Goal: Task Accomplishment & Management: Manage account settings

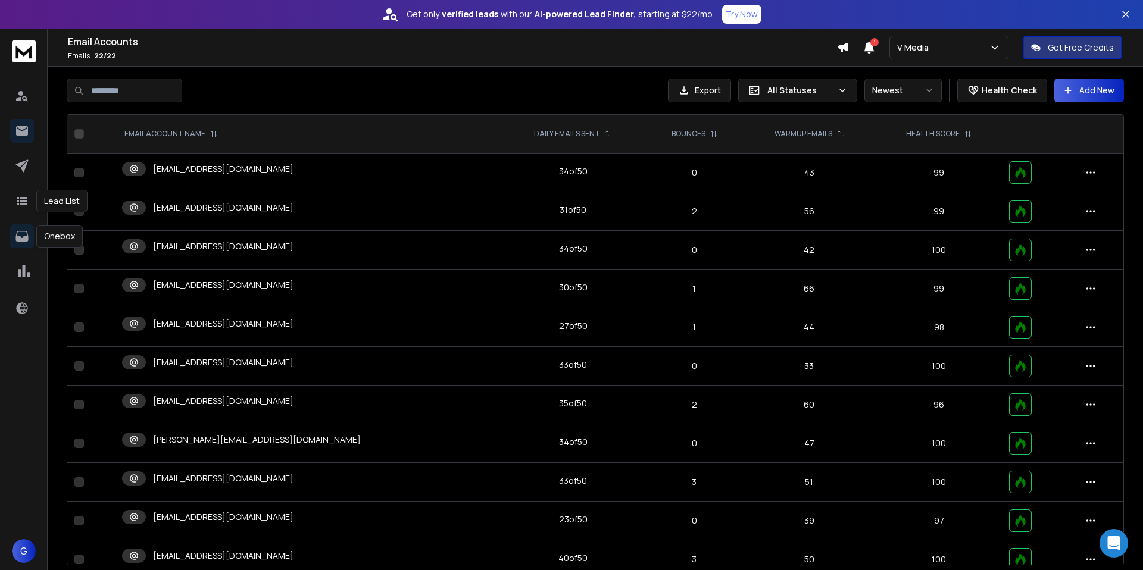
click at [21, 228] on link at bounding box center [22, 236] width 24 height 24
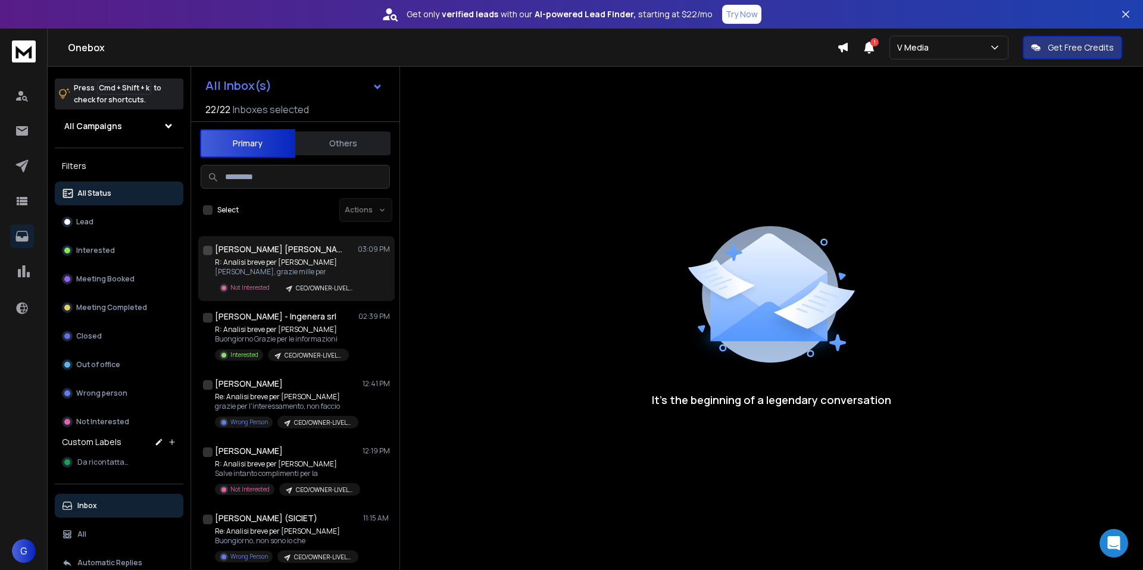
click at [353, 264] on p "R: Analisi breve per [PERSON_NAME]" at bounding box center [286, 263] width 143 height 10
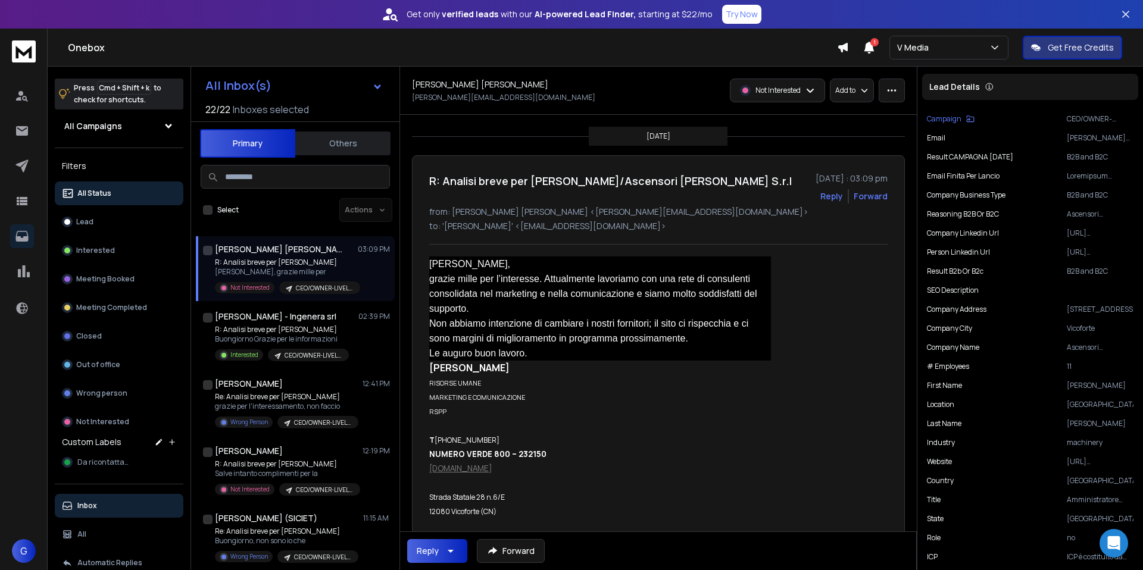
click at [874, 57] on div "1 V Media Get Free Credits" at bounding box center [979, 48] width 285 height 24
click at [873, 51] on icon at bounding box center [869, 47] width 11 height 12
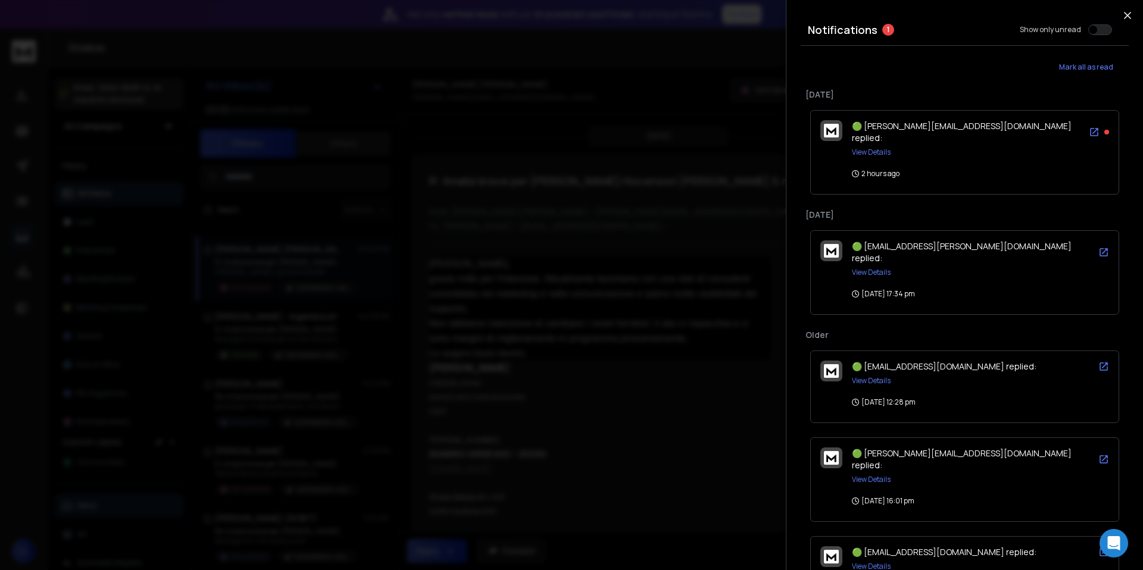
click at [1123, 15] on icon "button" at bounding box center [1128, 16] width 12 height 12
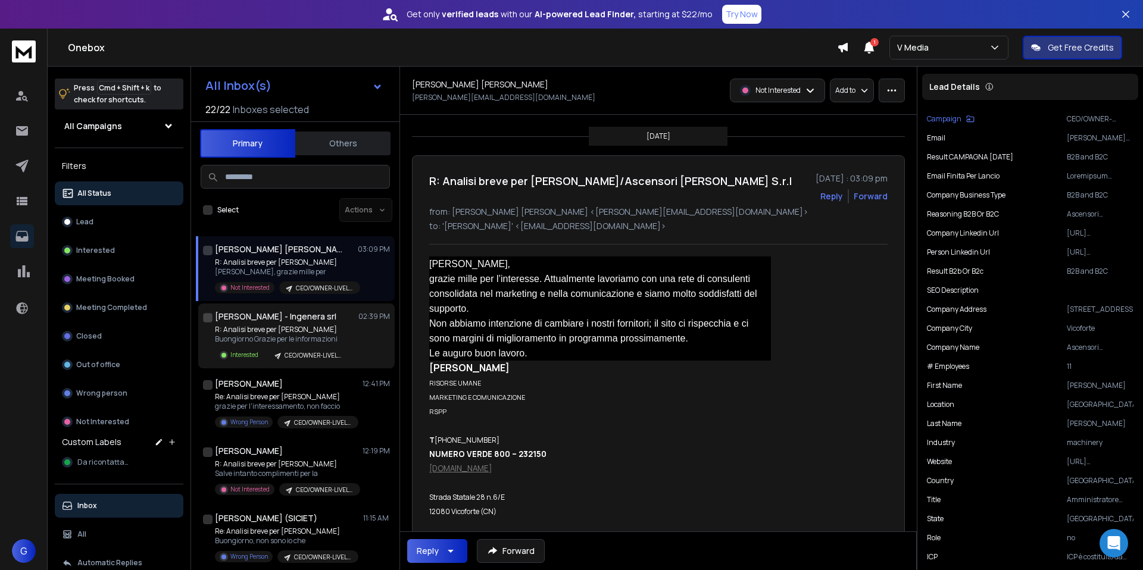
click at [339, 330] on p "R: Analisi breve per [PERSON_NAME]" at bounding box center [282, 330] width 134 height 10
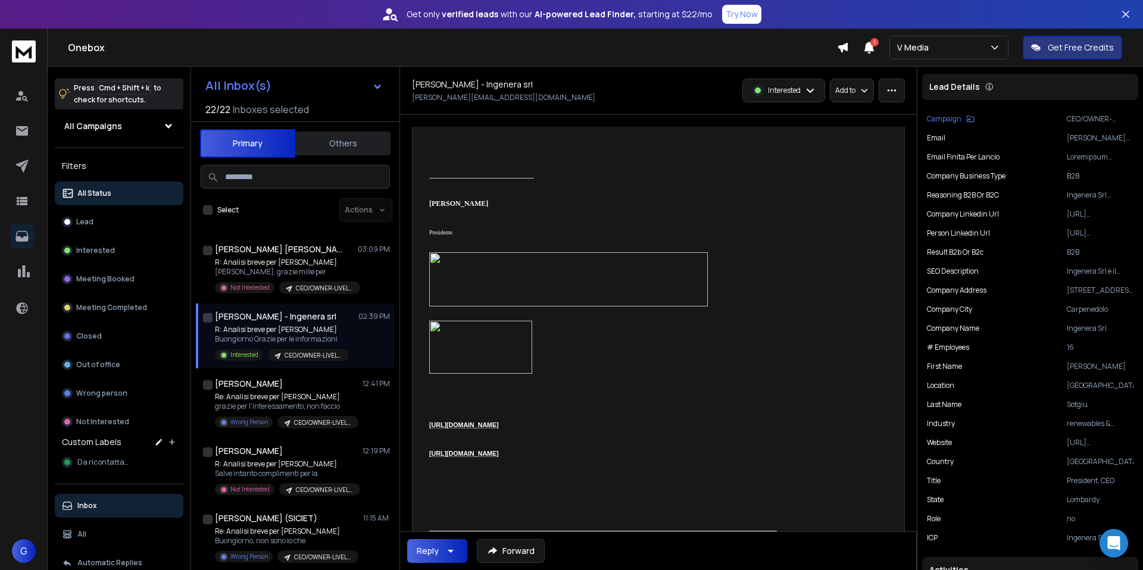
scroll to position [295, 0]
click at [477, 285] on img at bounding box center [568, 275] width 279 height 54
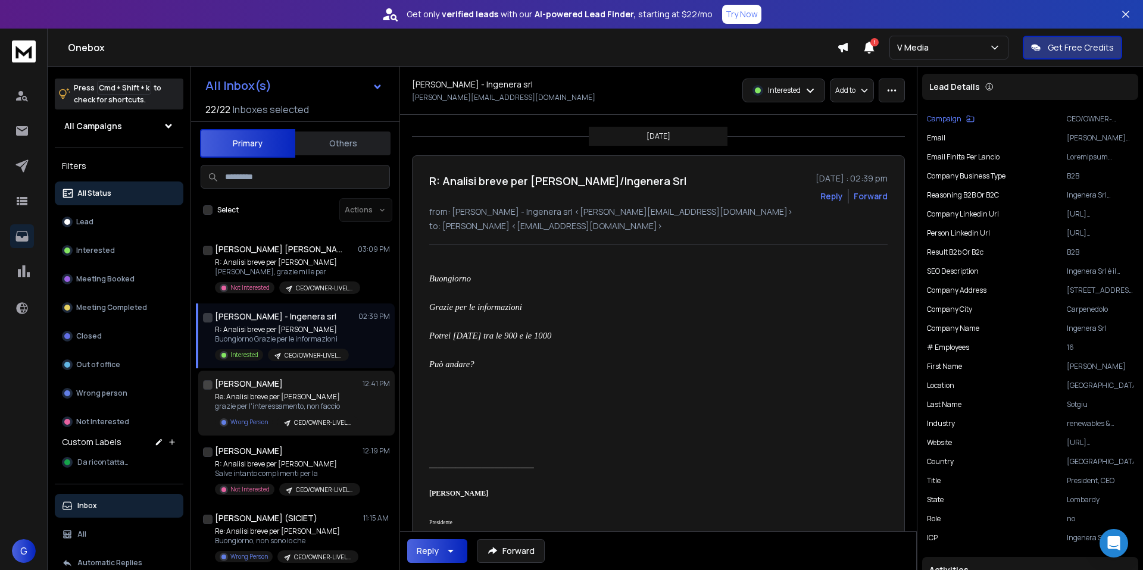
click at [280, 391] on div "[PERSON_NAME] 12:41 PM Re: Analisi breve per [PERSON_NAME] grazie per l'interes…" at bounding box center [302, 403] width 175 height 51
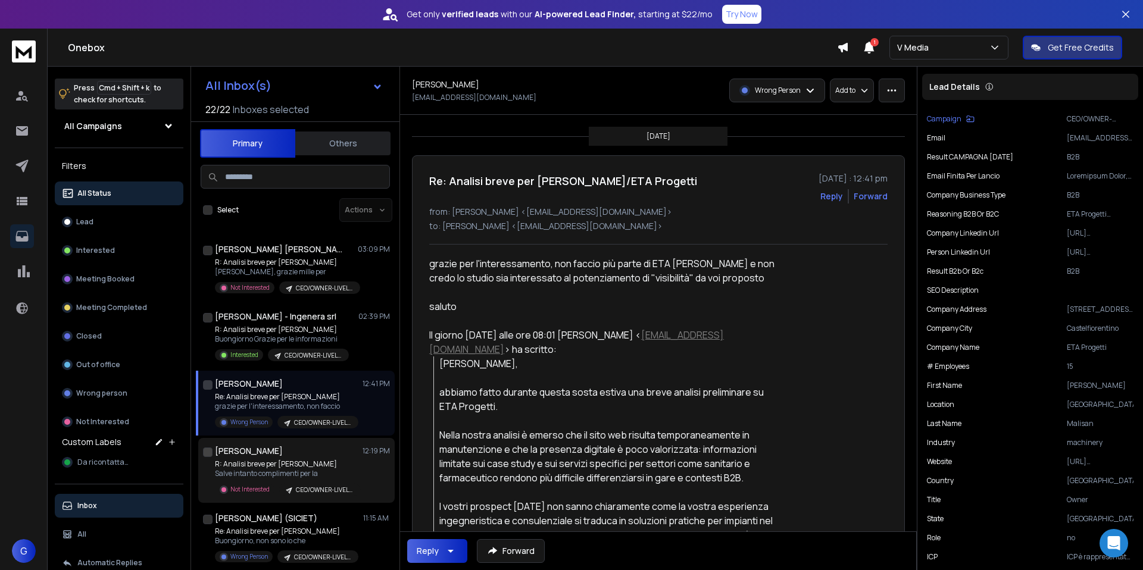
click at [327, 467] on p "R: Analisi breve per [PERSON_NAME]" at bounding box center [286, 465] width 143 height 10
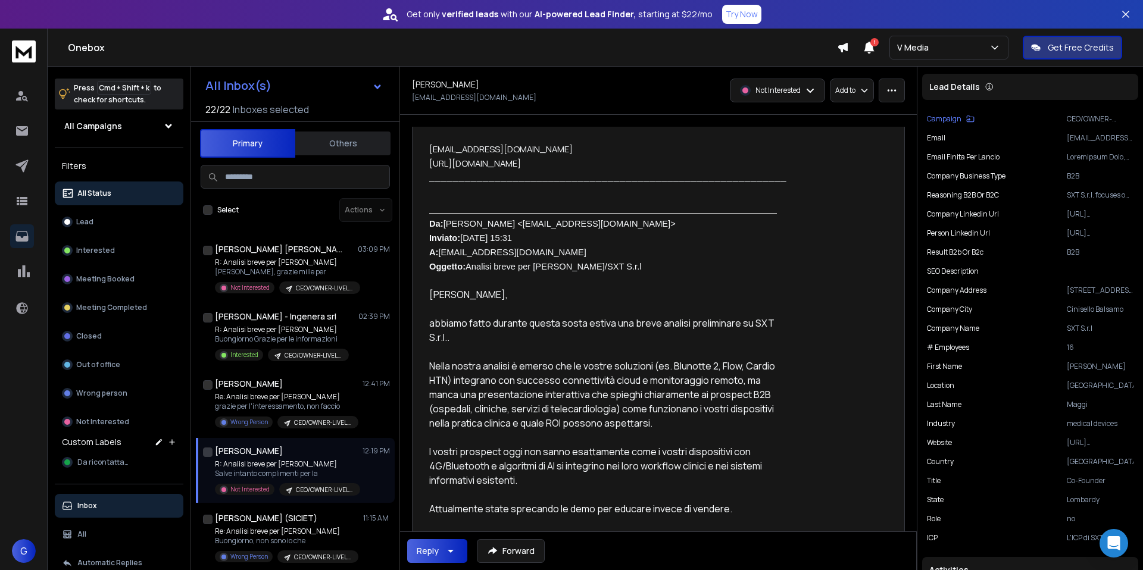
scroll to position [297, 0]
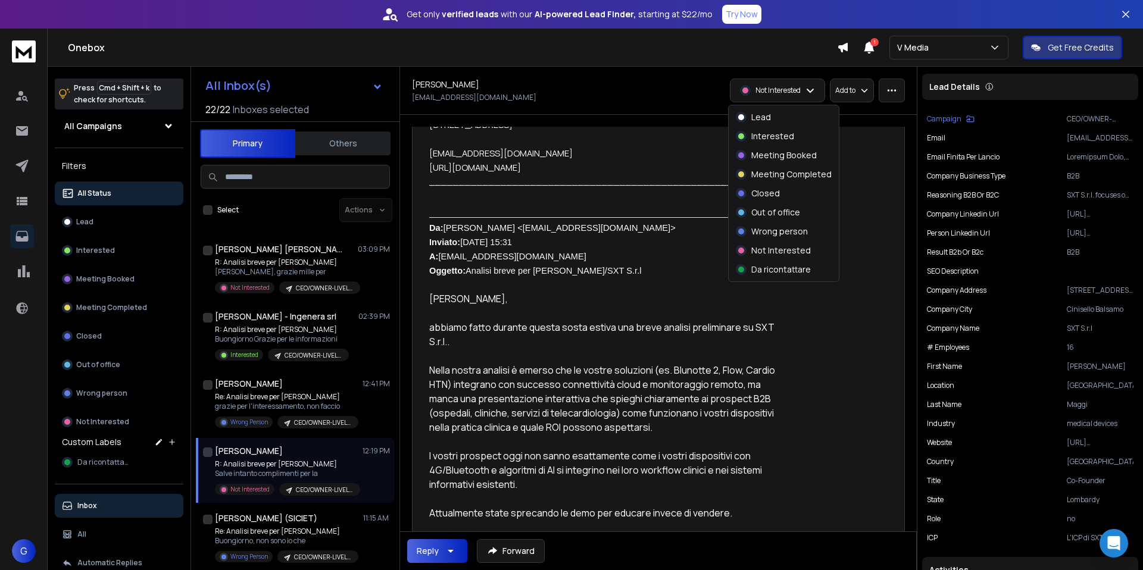
click at [751, 83] on div "Not Interested" at bounding box center [778, 90] width 94 height 23
click at [775, 272] on p "Da ricontattare" at bounding box center [781, 270] width 60 height 12
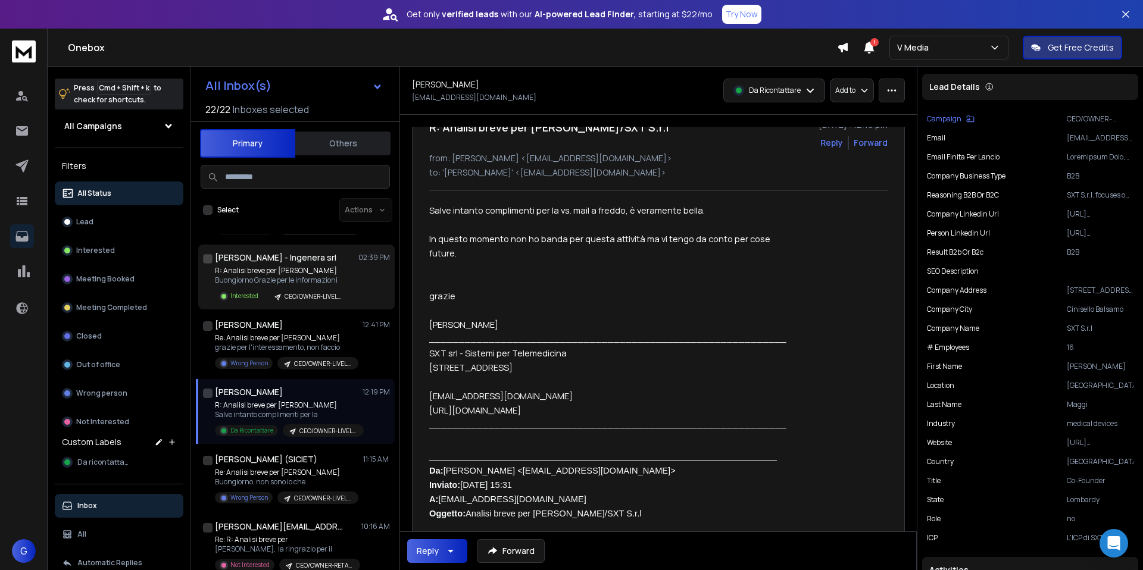
scroll to position [60, 0]
click at [353, 339] on p "Re: Analisi breve per [PERSON_NAME]" at bounding box center [286, 338] width 143 height 10
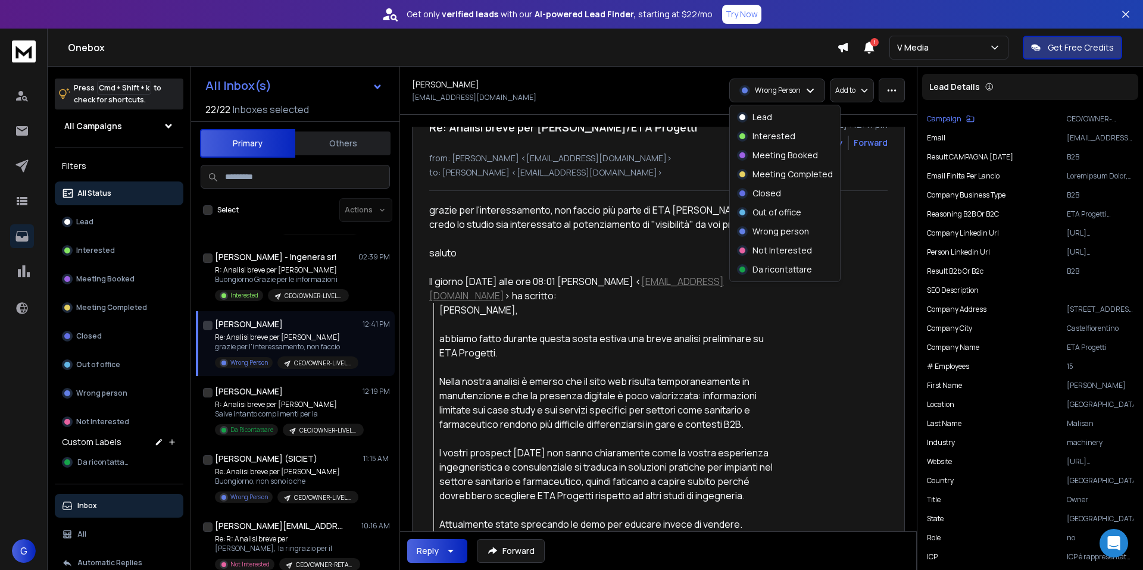
click at [778, 92] on p "Wrong Person" at bounding box center [778, 91] width 46 height 10
click at [770, 254] on p "Not Interested" at bounding box center [783, 251] width 60 height 12
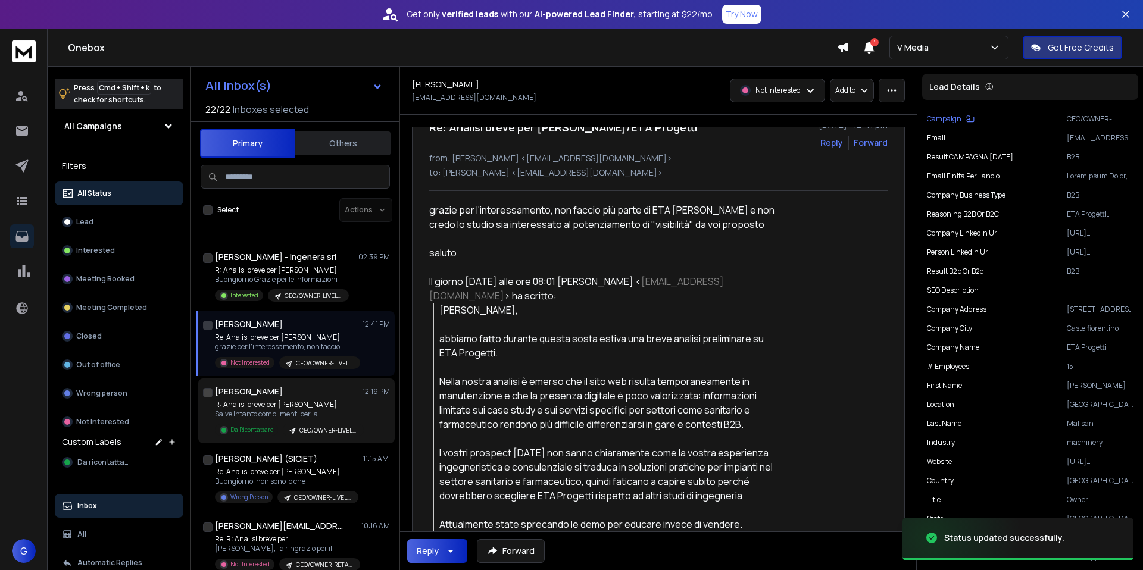
click at [371, 397] on div "[PERSON_NAME] 12:19 PM" at bounding box center [302, 392] width 175 height 12
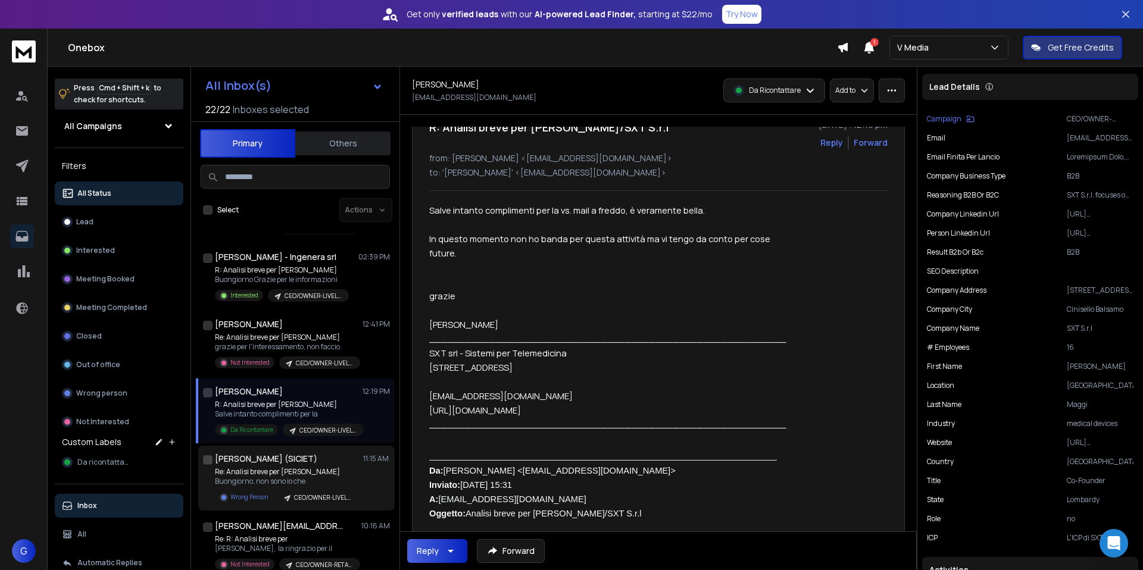
click at [310, 464] on div "[PERSON_NAME] (SICIET) 11:15 AM" at bounding box center [302, 459] width 175 height 12
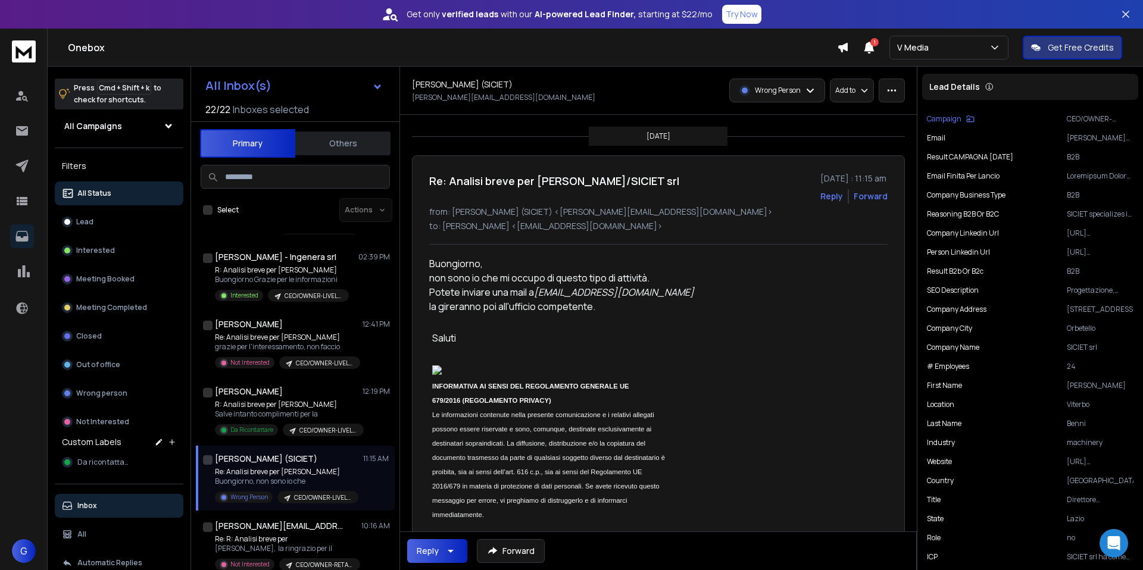
click at [775, 87] on p "Wrong Person" at bounding box center [778, 91] width 46 height 10
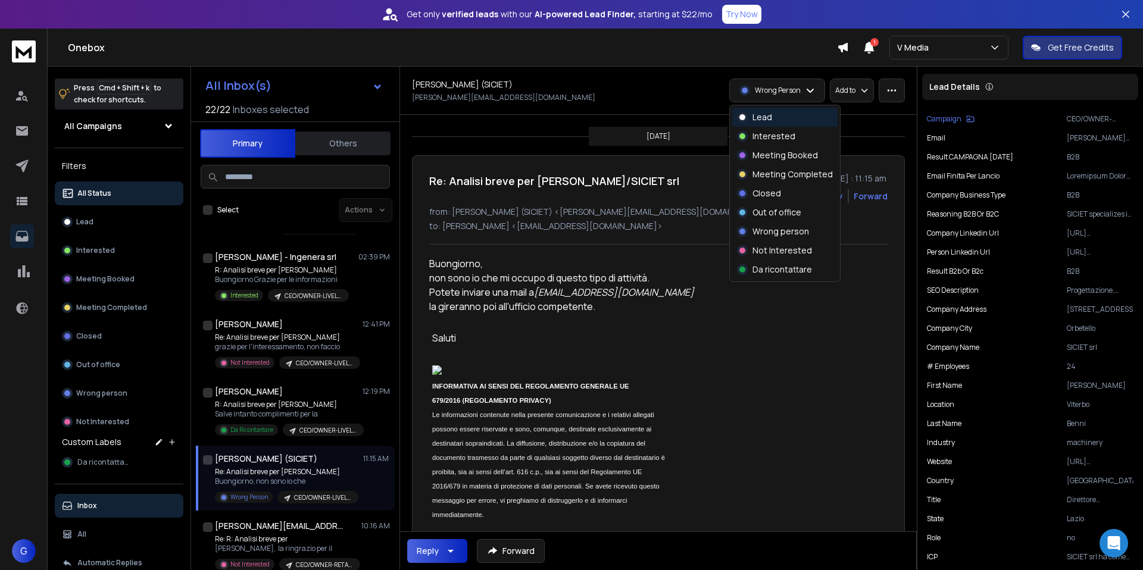
click at [775, 123] on div "Lead" at bounding box center [784, 117] width 105 height 19
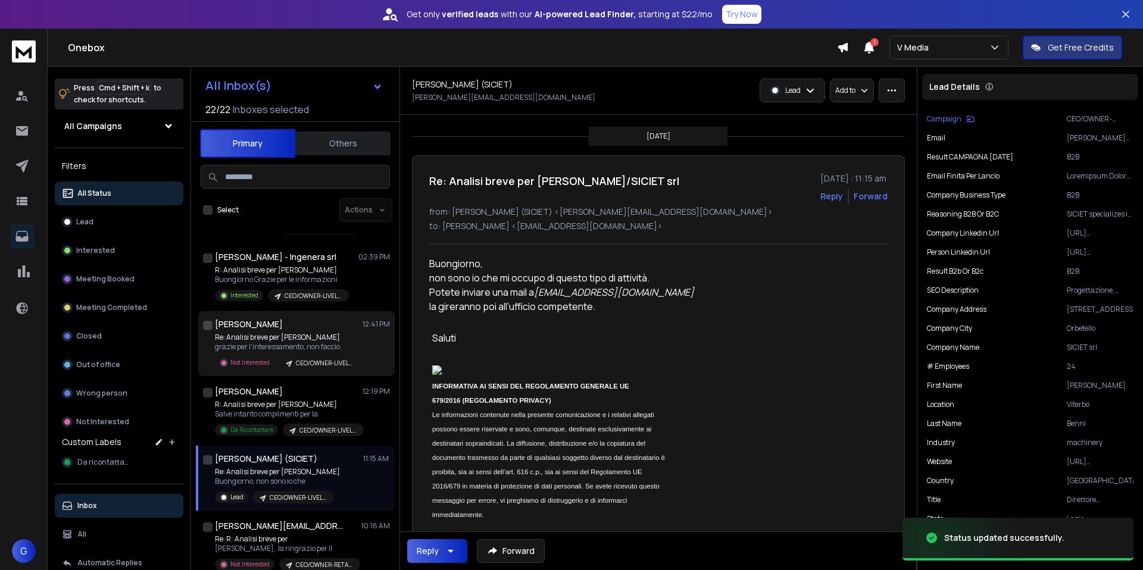
scroll to position [152, 0]
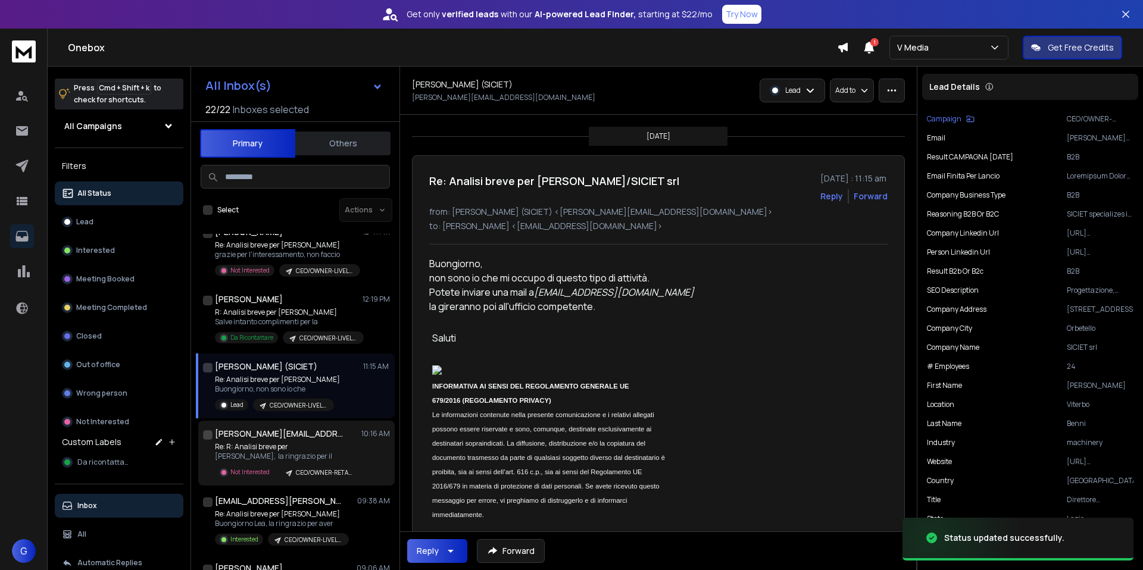
click at [335, 433] on div "[PERSON_NAME][EMAIL_ADDRESS][DOMAIN_NAME] 10:16 AM" at bounding box center [302, 434] width 175 height 12
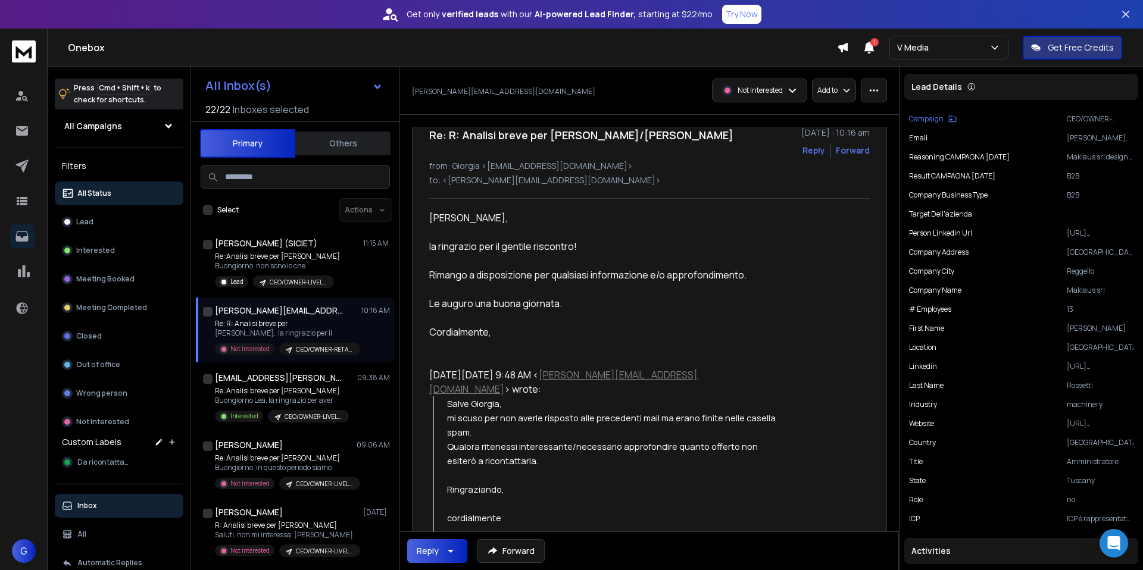
scroll to position [46, 0]
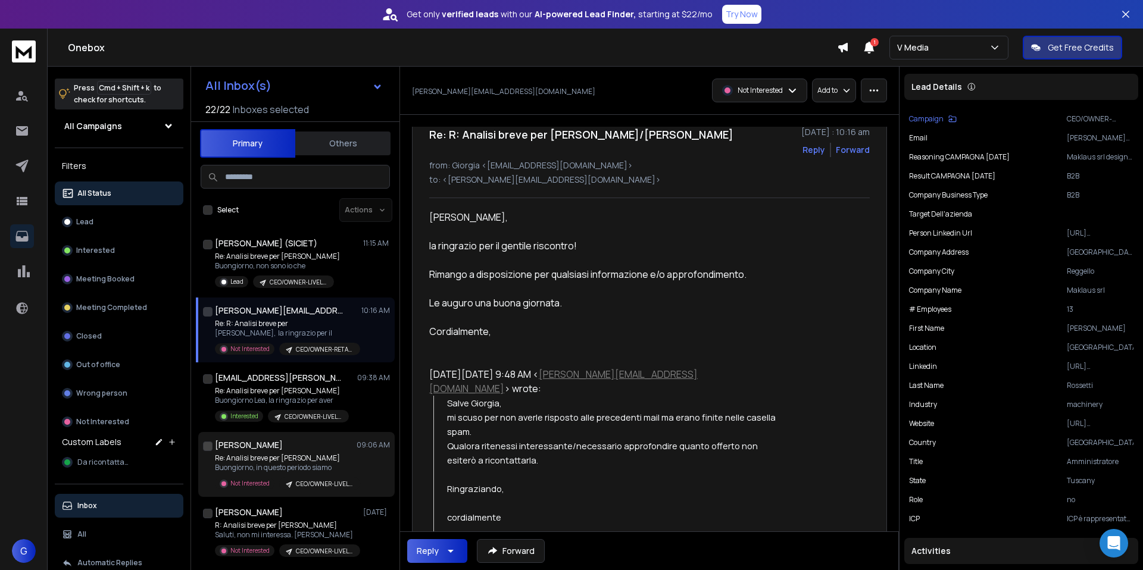
click at [282, 454] on p "Re: Analisi breve per [PERSON_NAME]" at bounding box center [286, 459] width 143 height 10
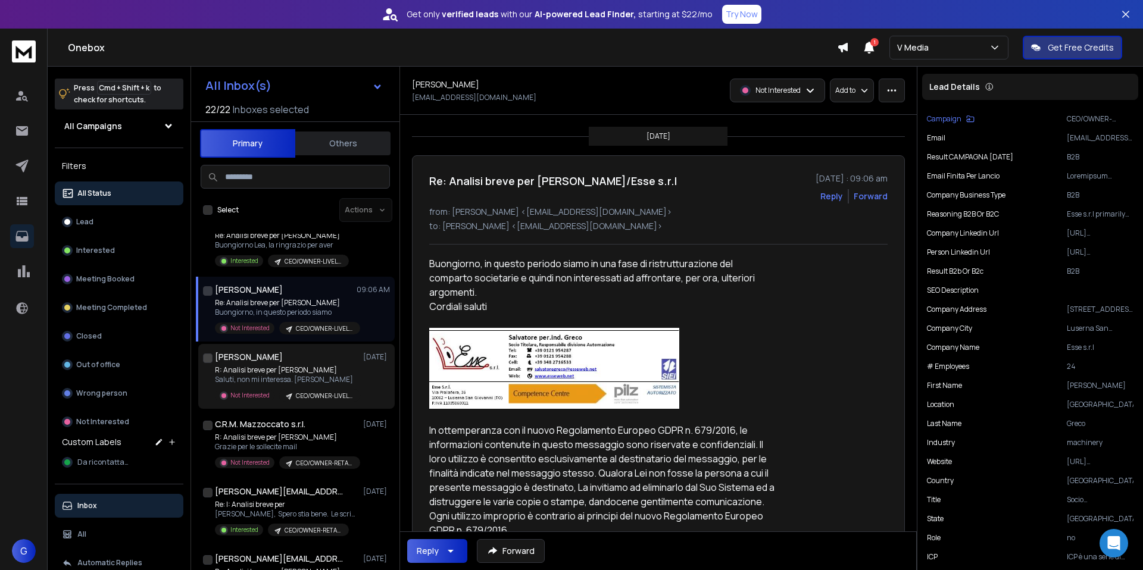
scroll to position [433, 0]
click at [331, 389] on p "CEO/OWNER-LIVELLO 3 - CONSAPEVOLE DEL PROBLEMA-PERSONALIZZAZIONI TARGET A-TEST 1" at bounding box center [324, 393] width 57 height 9
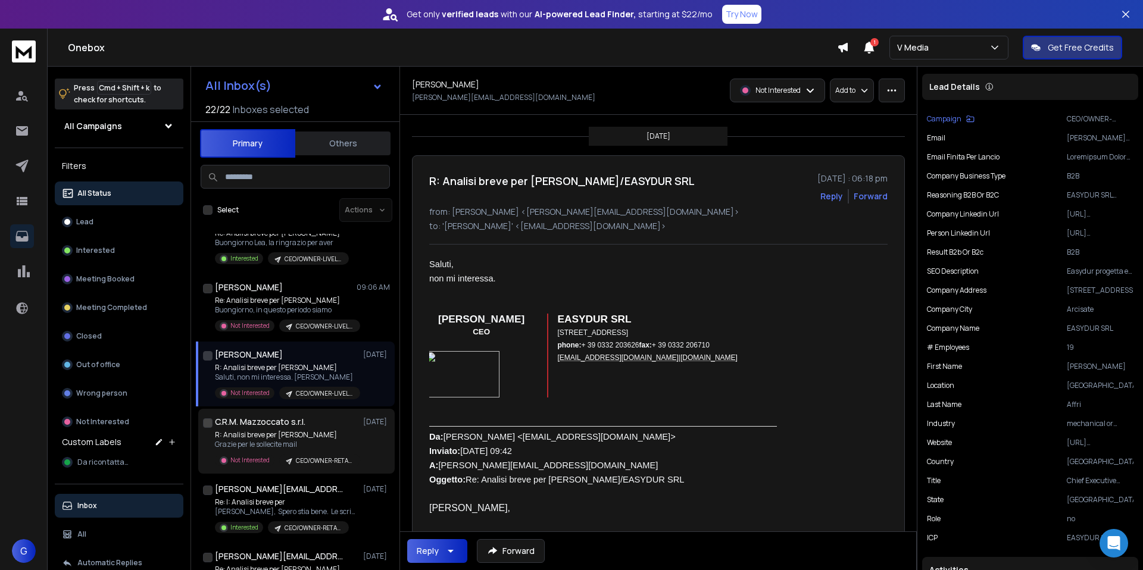
click at [305, 419] on h1 "C.R.M. Mazzoccato s.r.l." at bounding box center [260, 422] width 91 height 12
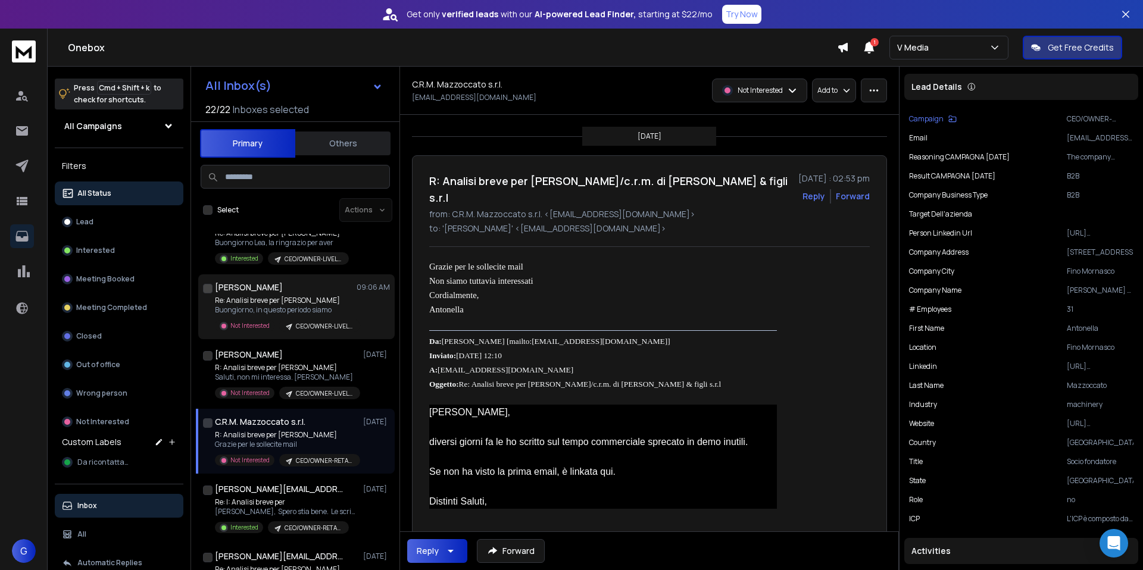
click at [361, 283] on p "09:06 AM" at bounding box center [373, 288] width 33 height 10
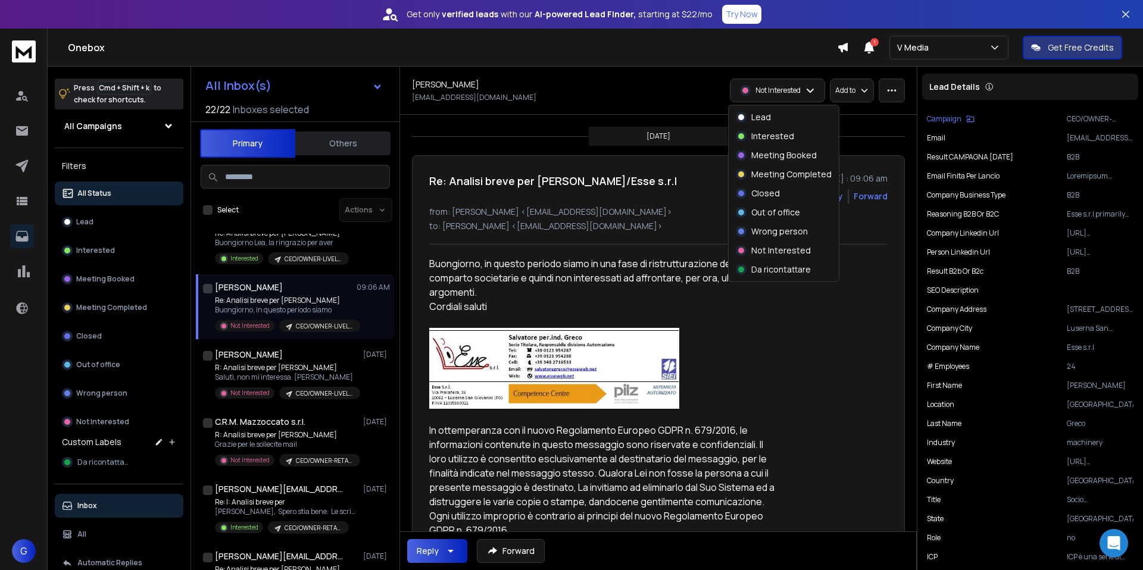
click at [800, 89] on p "Not Interested" at bounding box center [778, 91] width 45 height 10
click at [751, 118] on p "Lead" at bounding box center [761, 117] width 20 height 12
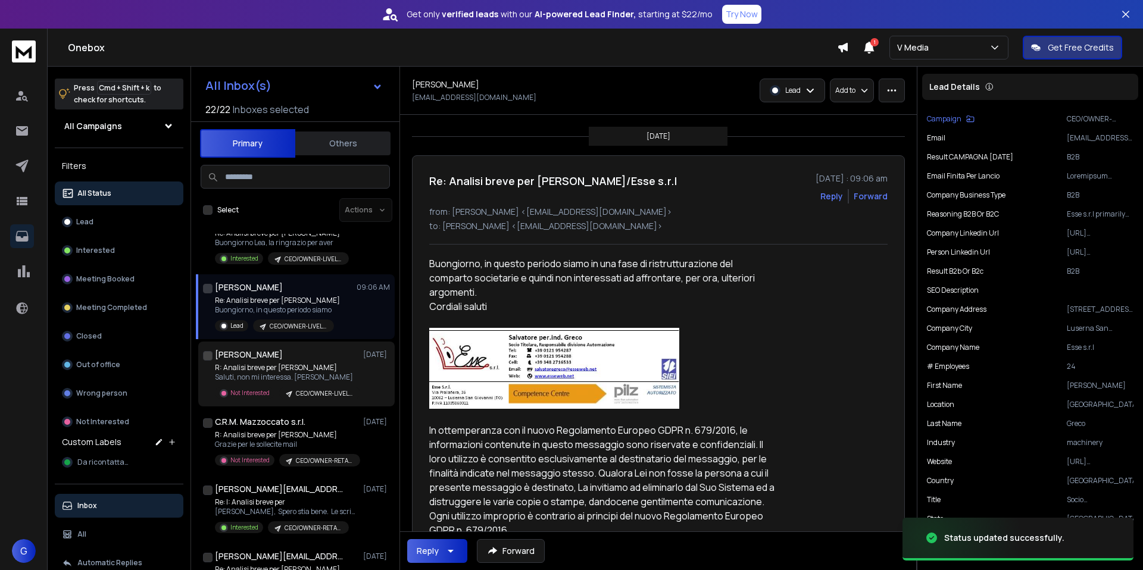
click at [339, 355] on div "[PERSON_NAME] [DATE]" at bounding box center [302, 355] width 175 height 12
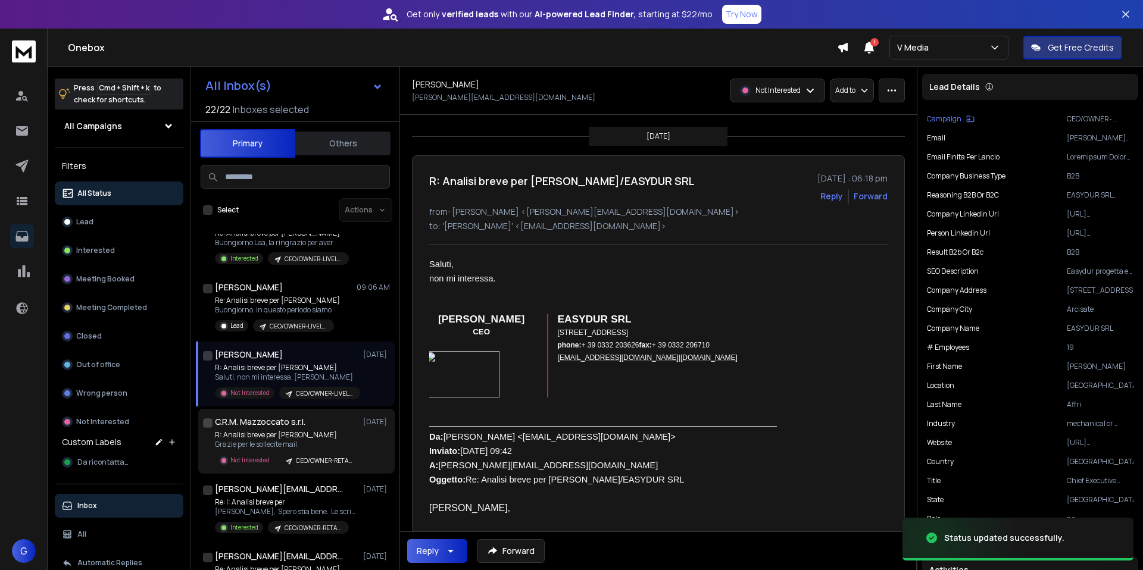
click at [326, 437] on p "R: Analisi breve per [PERSON_NAME]" at bounding box center [286, 436] width 143 height 10
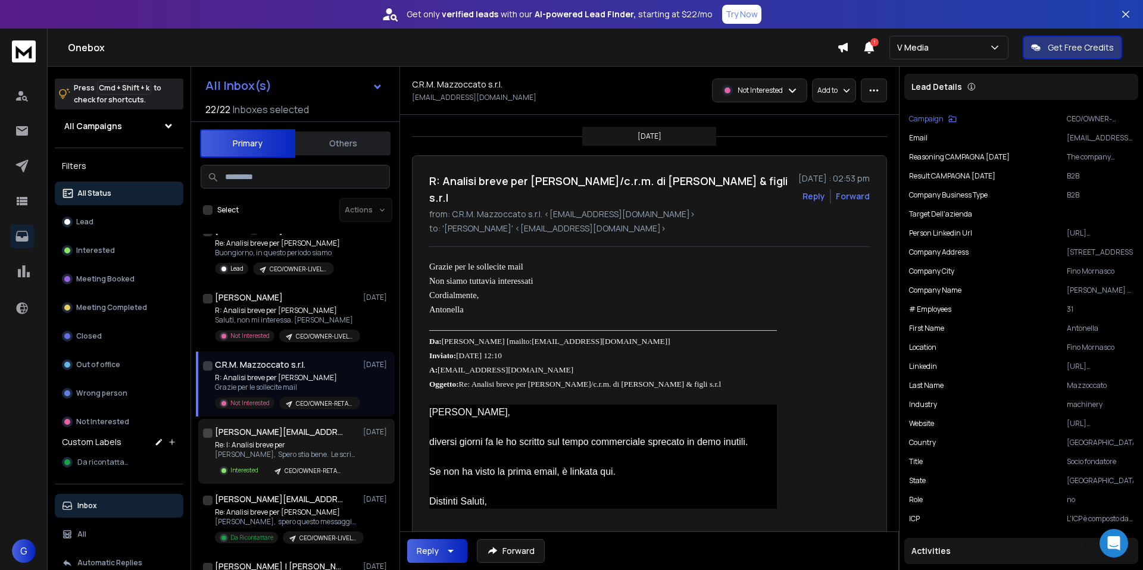
scroll to position [509, 0]
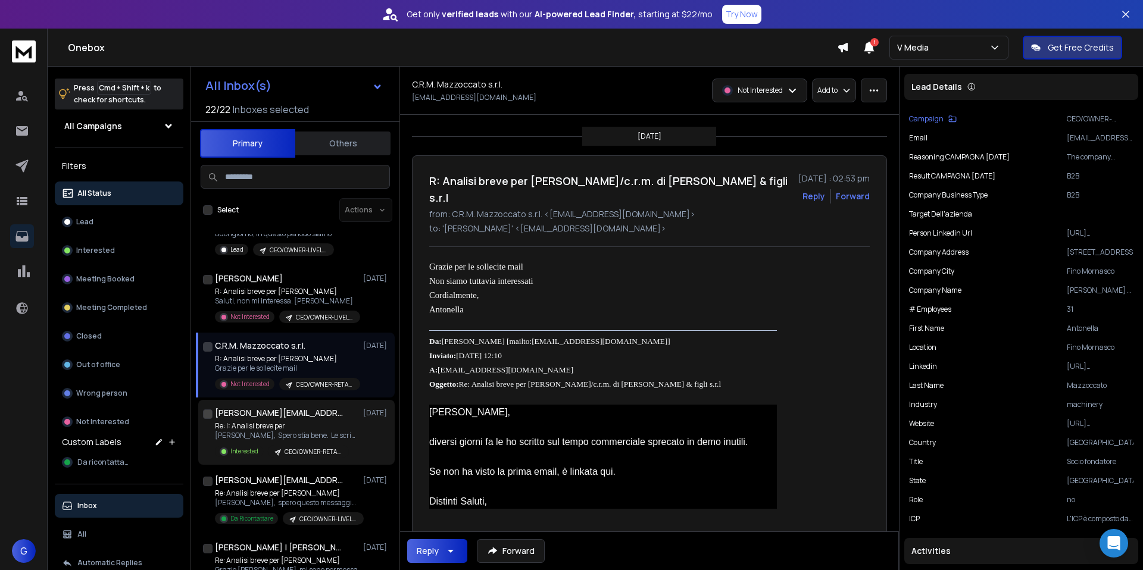
click at [336, 438] on p "[PERSON_NAME], Spero stia bene. Le scrivo" at bounding box center [286, 436] width 143 height 10
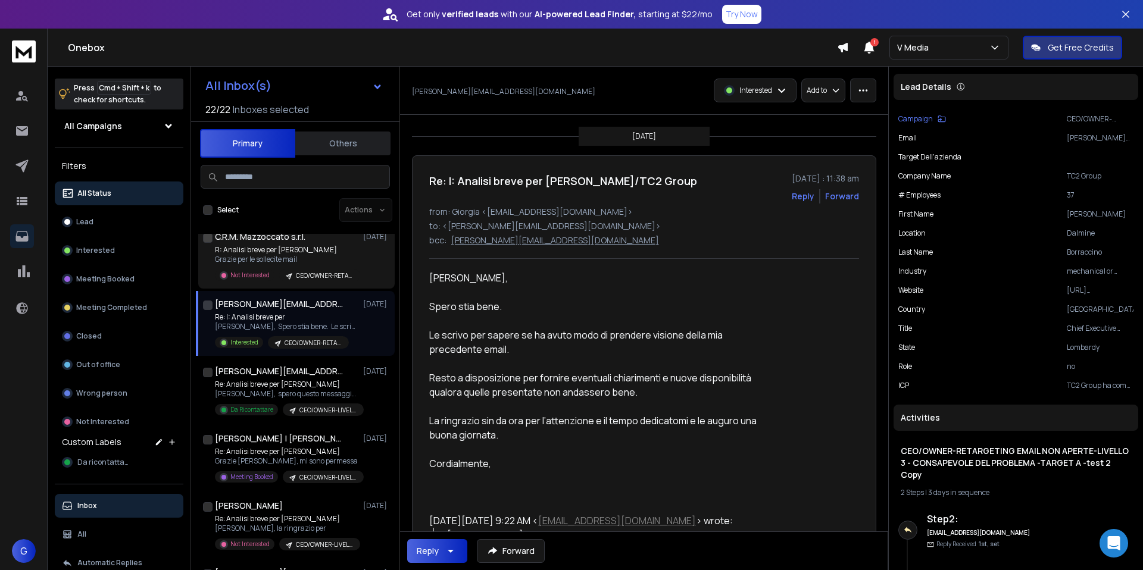
scroll to position [620, 0]
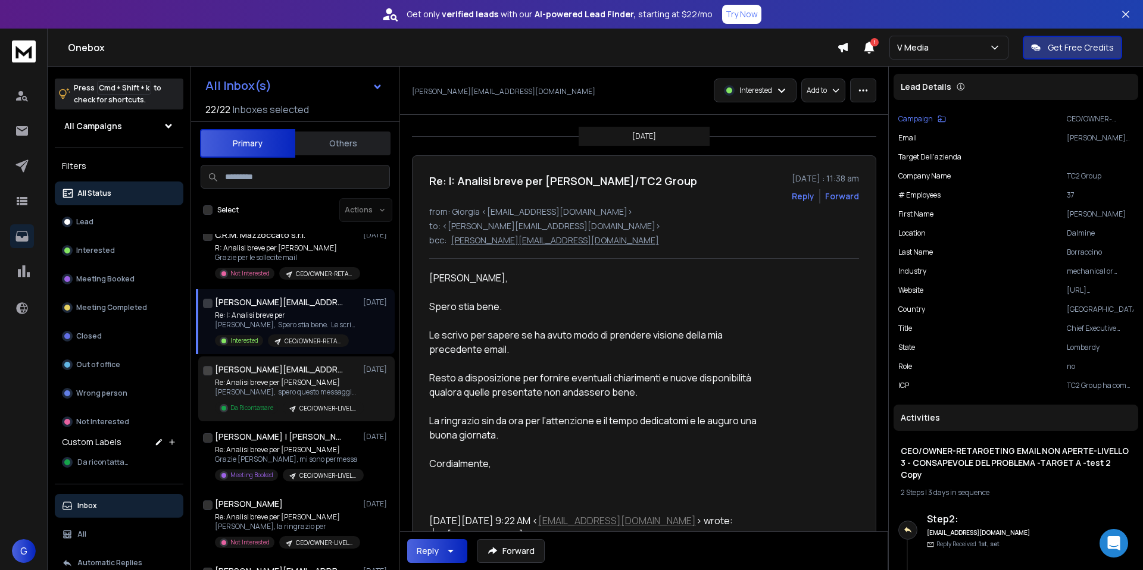
click at [348, 373] on div "[PERSON_NAME][EMAIL_ADDRESS][DOMAIN_NAME] [DATE]" at bounding box center [302, 370] width 175 height 12
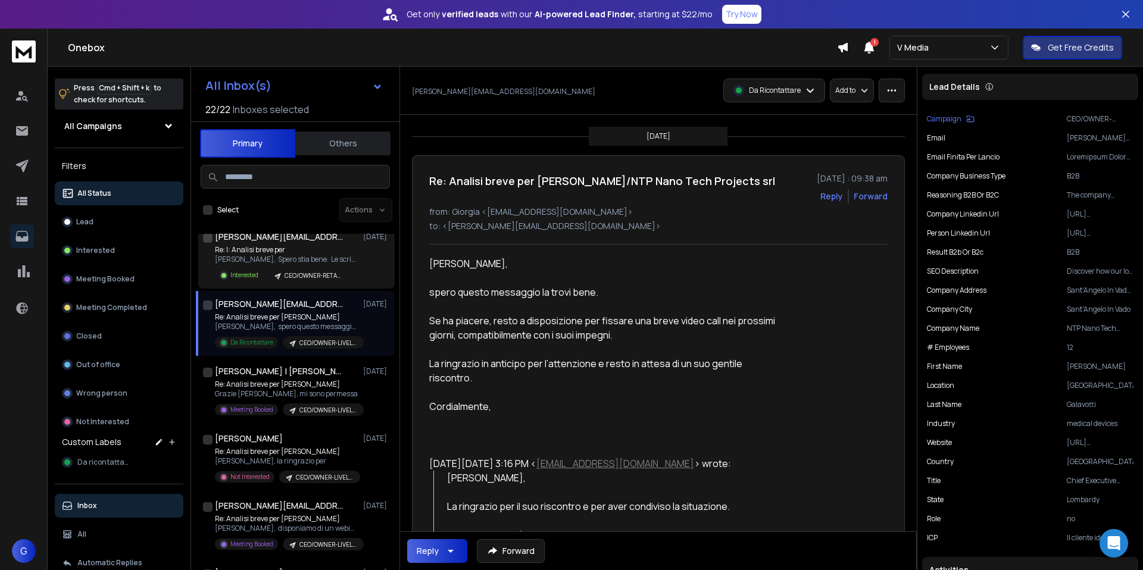
scroll to position [700, 0]
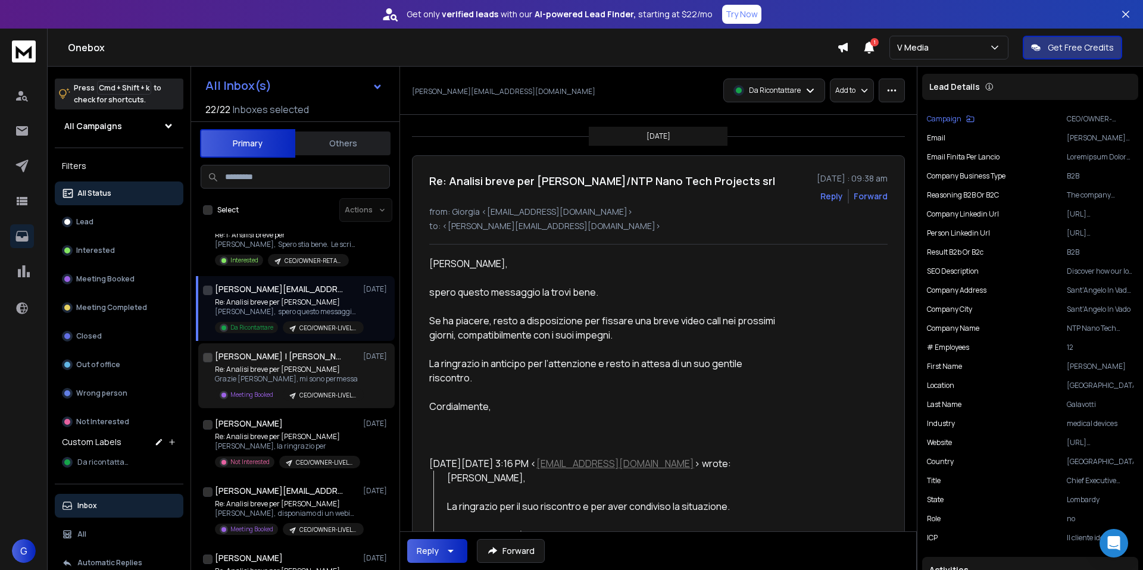
click at [348, 362] on div "[PERSON_NAME] | Nozio [DATE]" at bounding box center [302, 357] width 175 height 12
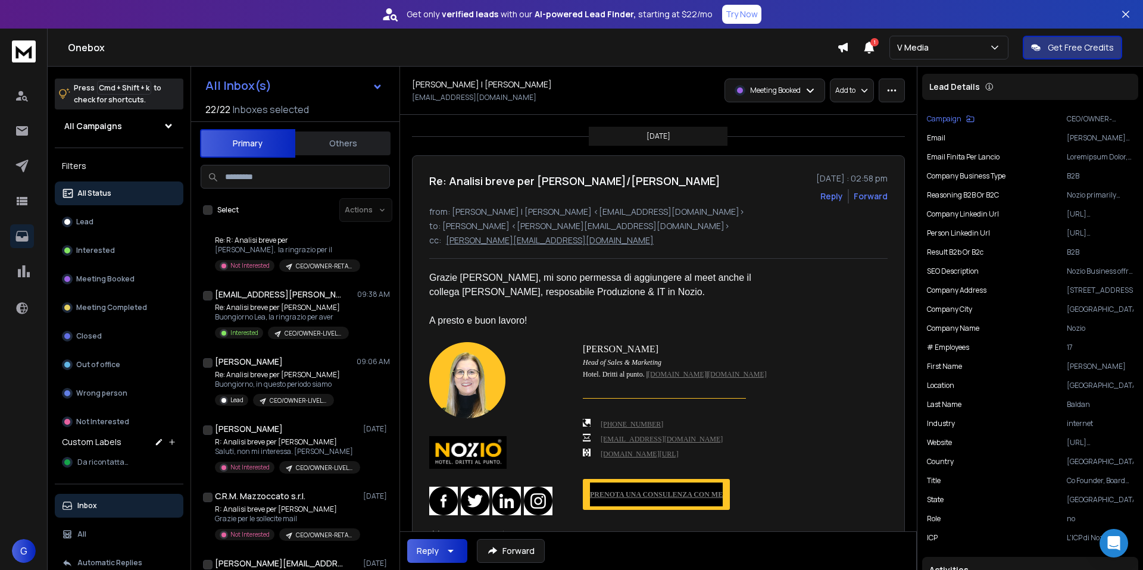
scroll to position [0, 0]
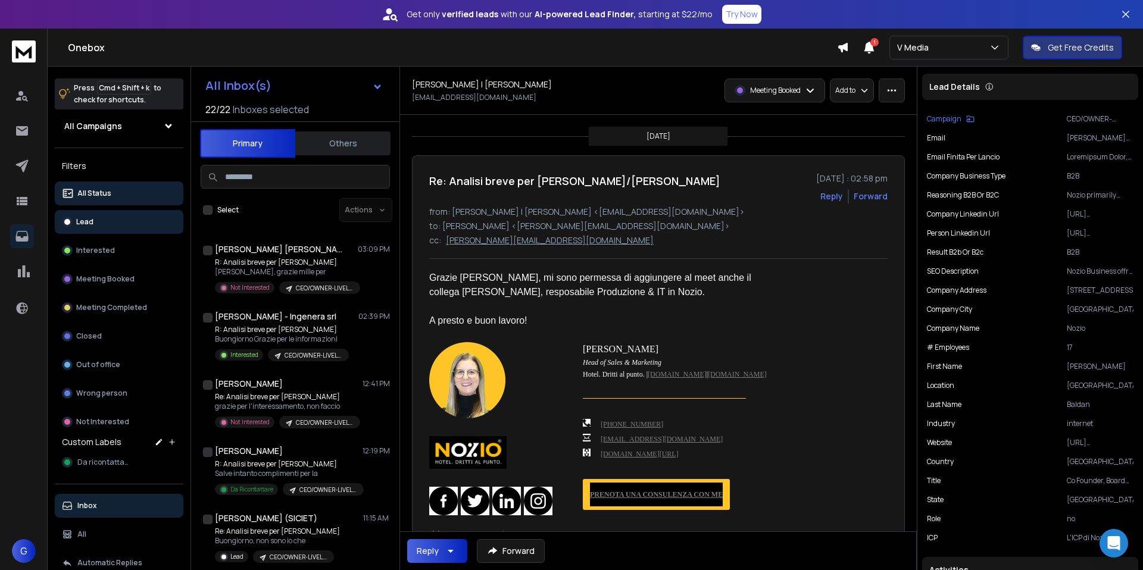
click at [126, 225] on button "Lead" at bounding box center [119, 222] width 129 height 24
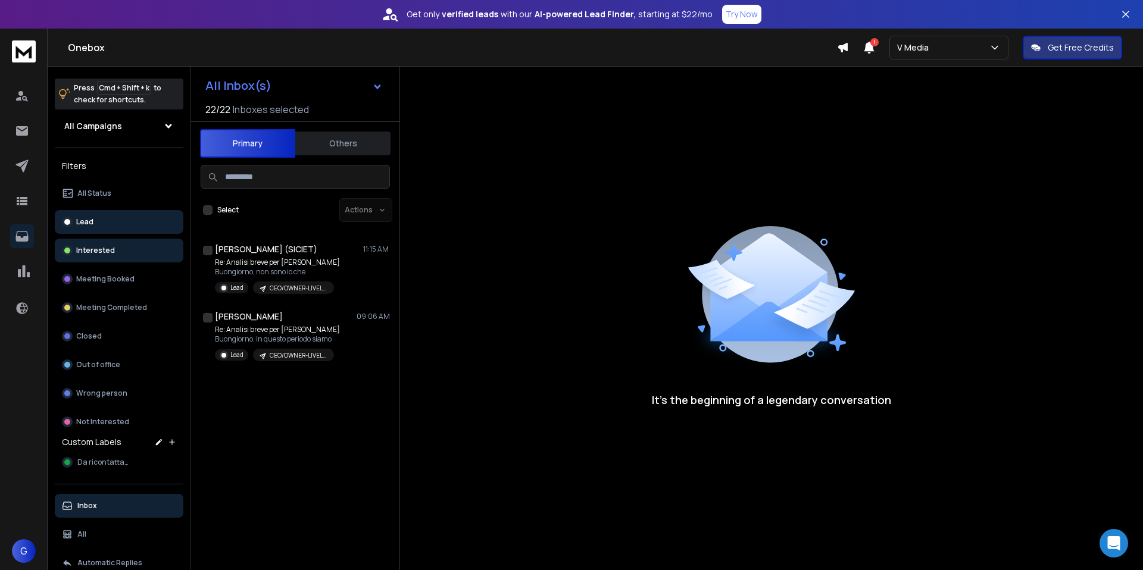
click at [126, 241] on button "Interested" at bounding box center [119, 251] width 129 height 24
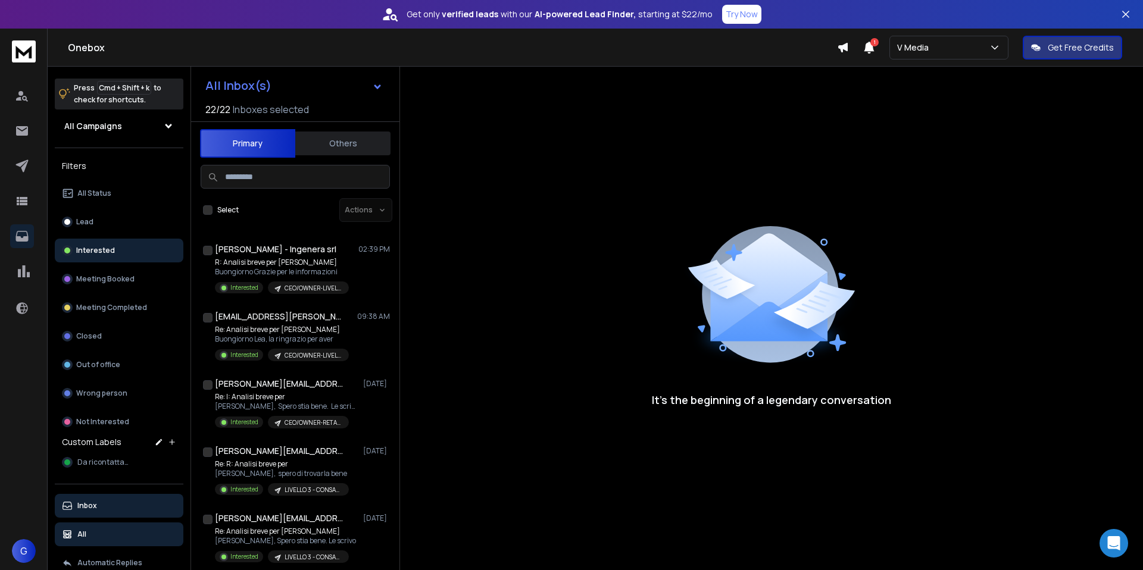
click at [78, 536] on p "All" at bounding box center [81, 535] width 9 height 10
click at [347, 131] on button "Others" at bounding box center [342, 143] width 95 height 26
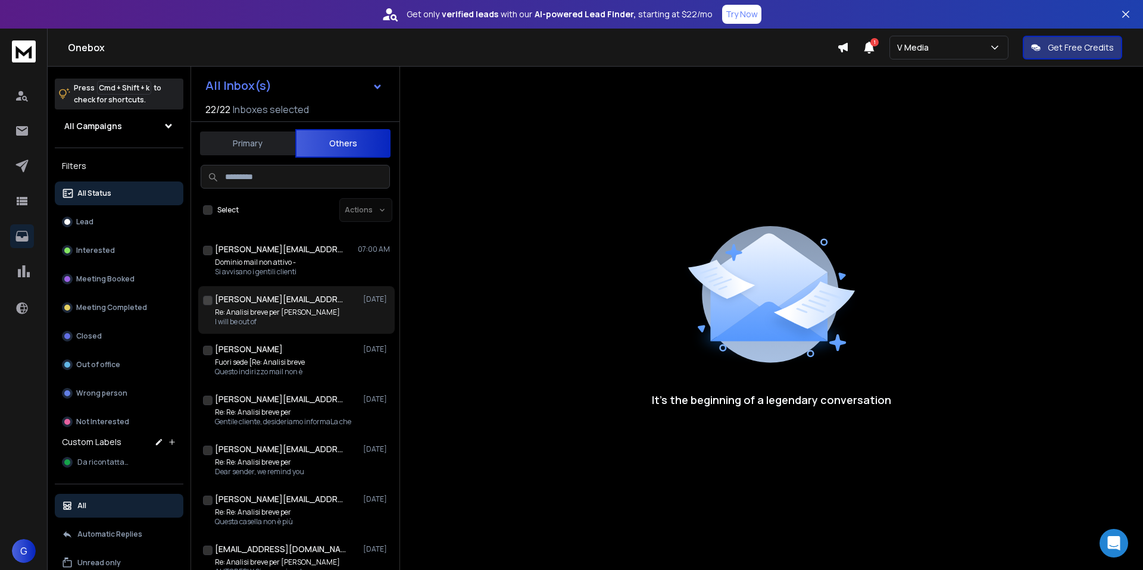
click at [315, 299] on h1 "[PERSON_NAME][EMAIL_ADDRESS][DOMAIN_NAME]" at bounding box center [280, 300] width 131 height 12
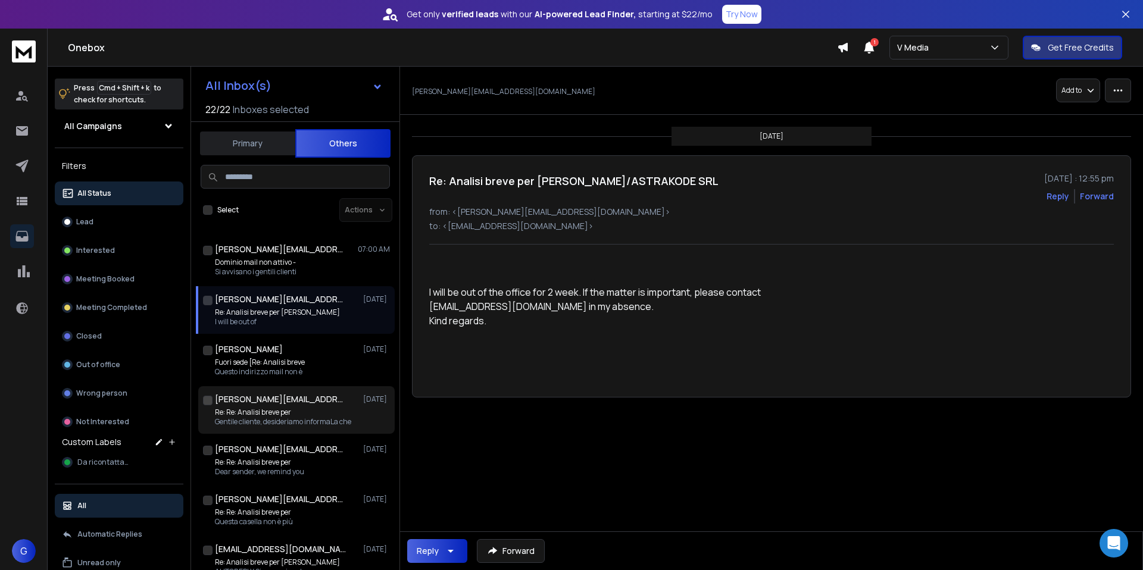
click at [317, 389] on div "[PERSON_NAME][EMAIL_ADDRESS][DOMAIN_NAME] [DATE] Re: Re: Analisi breve per Gent…" at bounding box center [296, 410] width 196 height 48
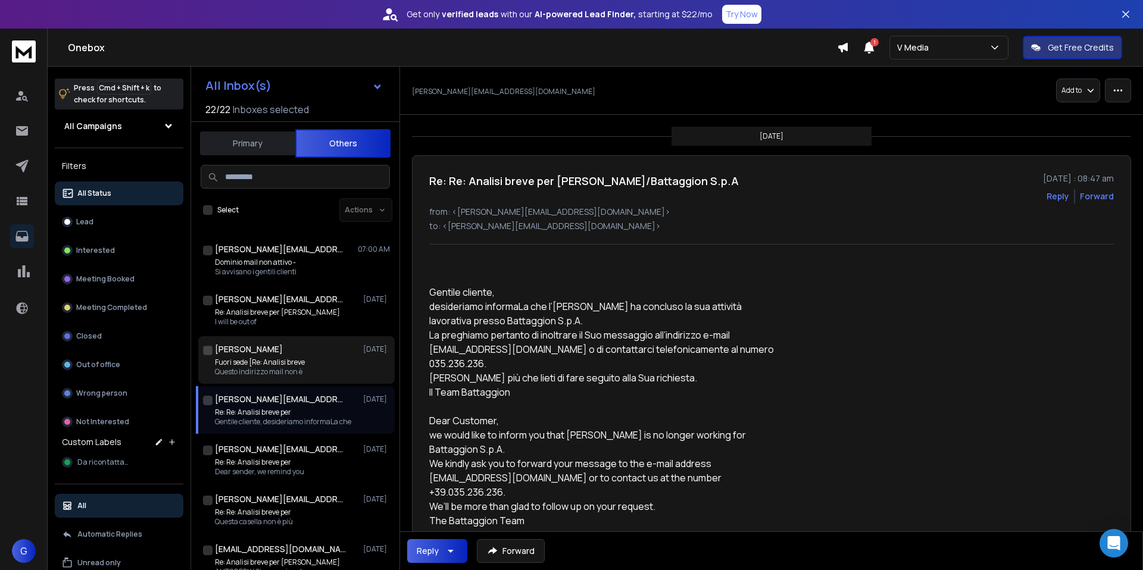
scroll to position [79, 0]
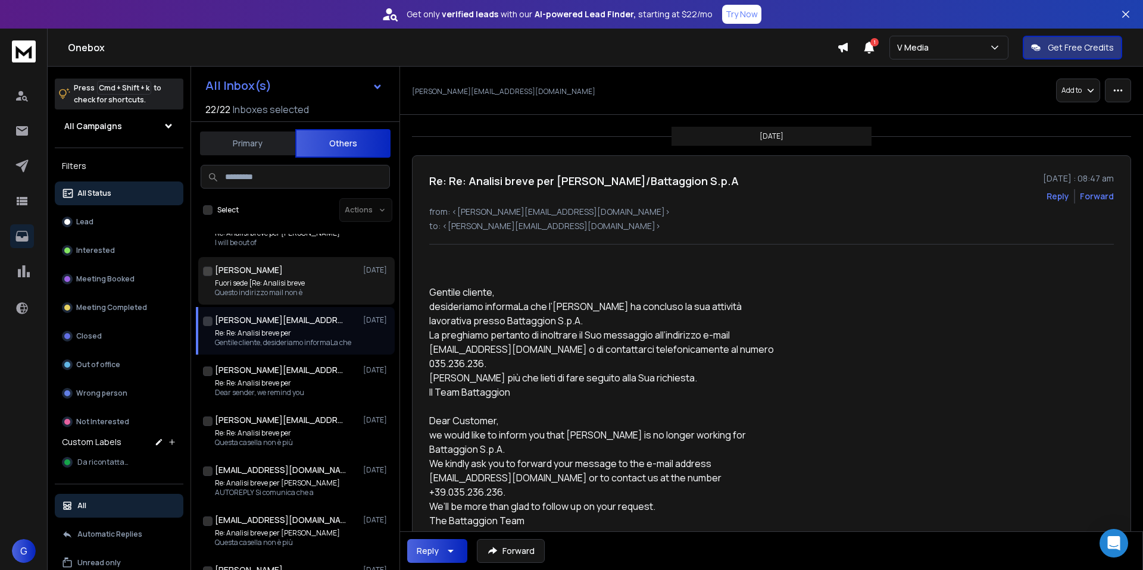
click at [325, 362] on div "[PERSON_NAME][EMAIL_ADDRESS][DOMAIN_NAME] [DATE] Re: Re: Analisi breve per Dear…" at bounding box center [296, 381] width 196 height 48
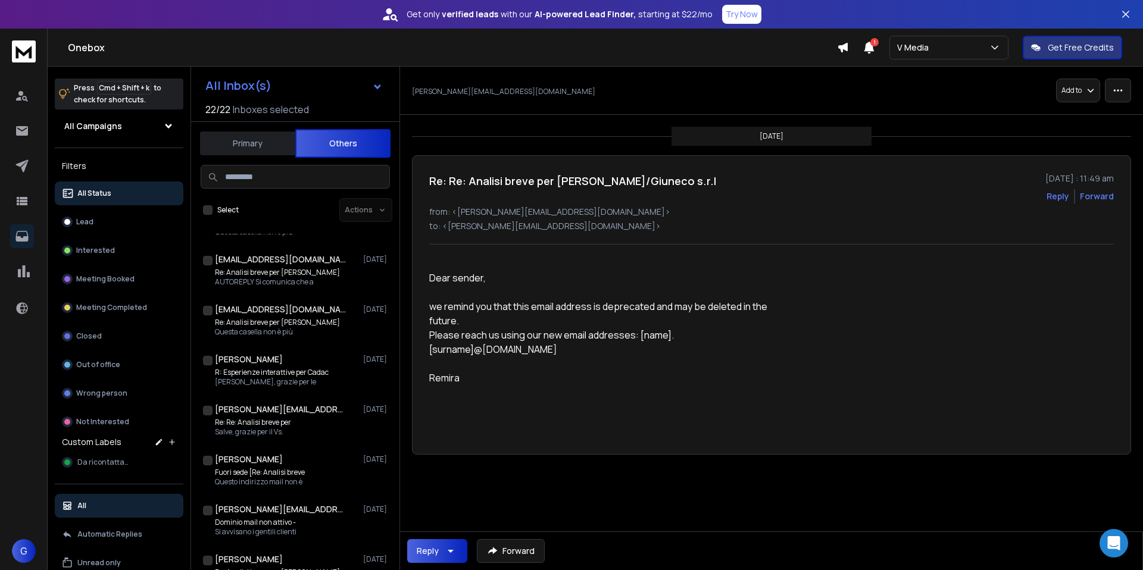
scroll to position [291, 0]
click at [325, 362] on div "[PERSON_NAME] [DATE]" at bounding box center [302, 359] width 175 height 12
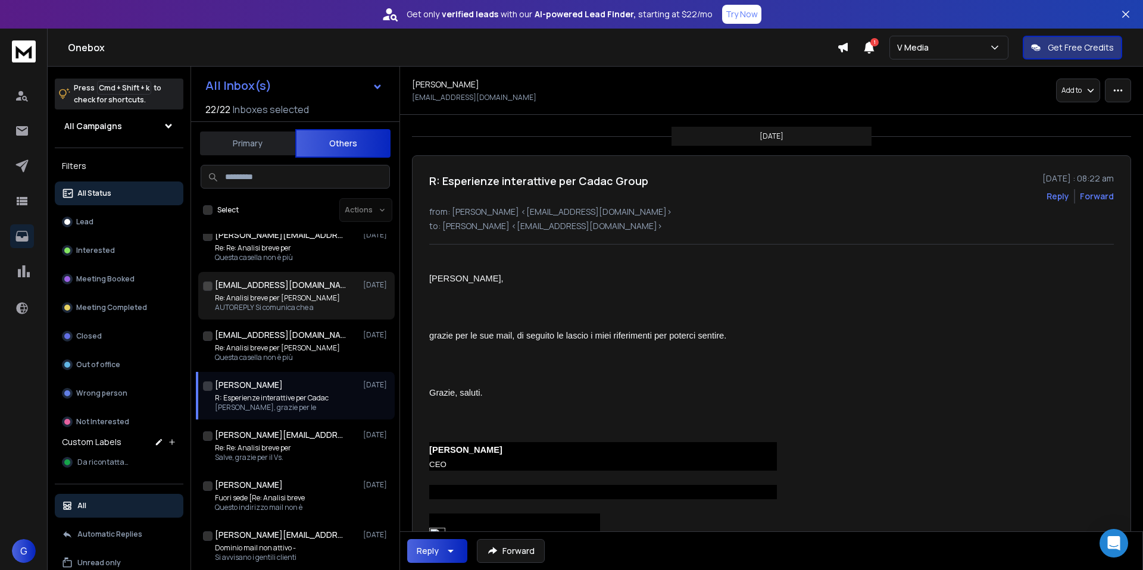
scroll to position [269, 0]
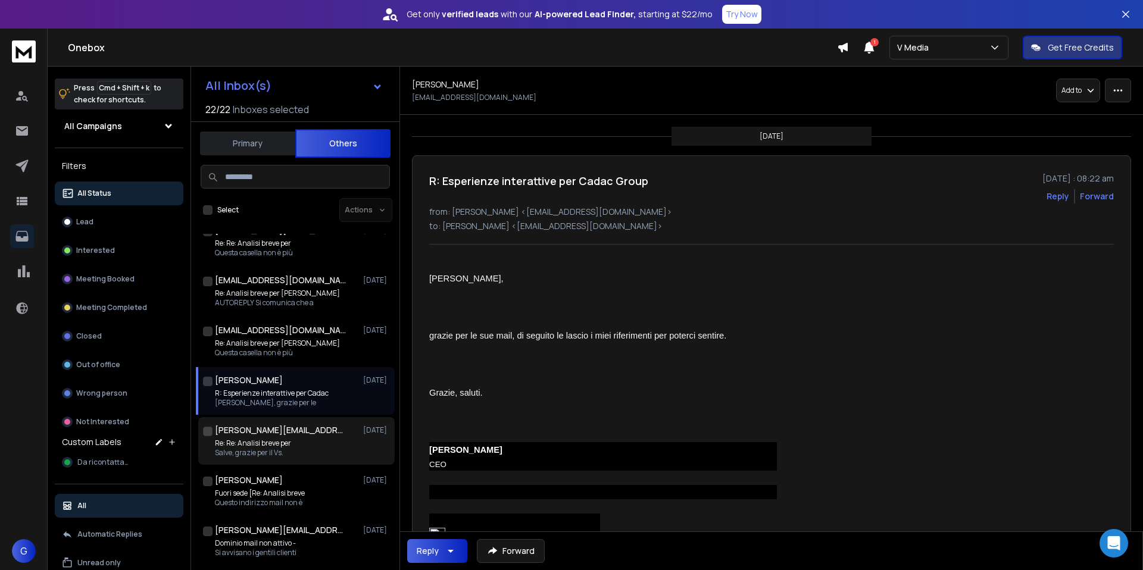
click at [316, 439] on div "Re: Re: Analisi breve per Salve, grazie per il Vs." at bounding box center [302, 448] width 175 height 19
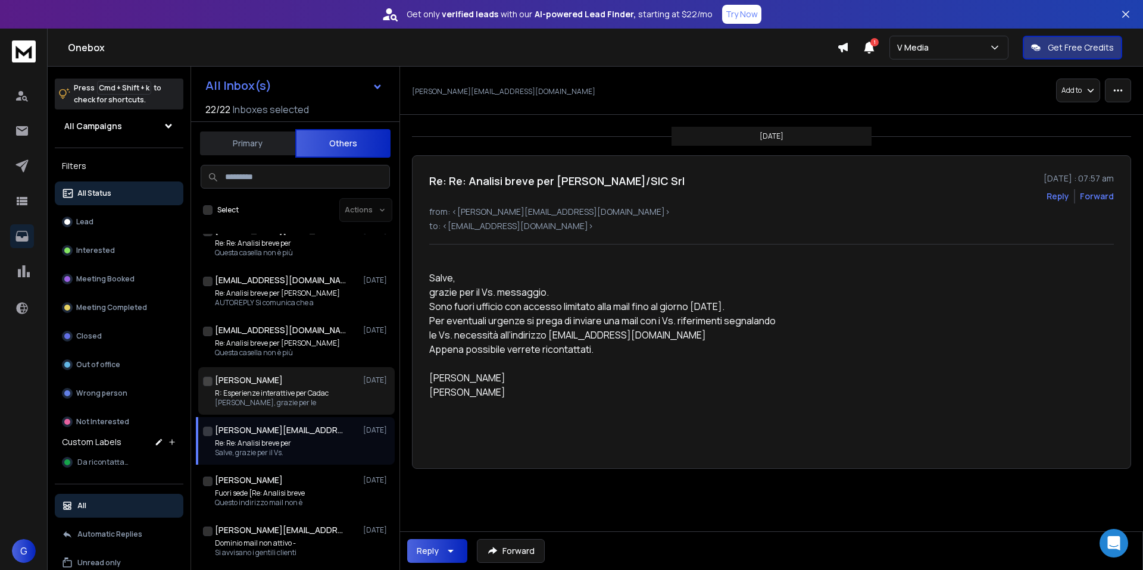
click at [332, 408] on div "[PERSON_NAME] [DATE] R: Esperienze interattive per Cadac [PERSON_NAME], grazie …" at bounding box center [296, 391] width 196 height 48
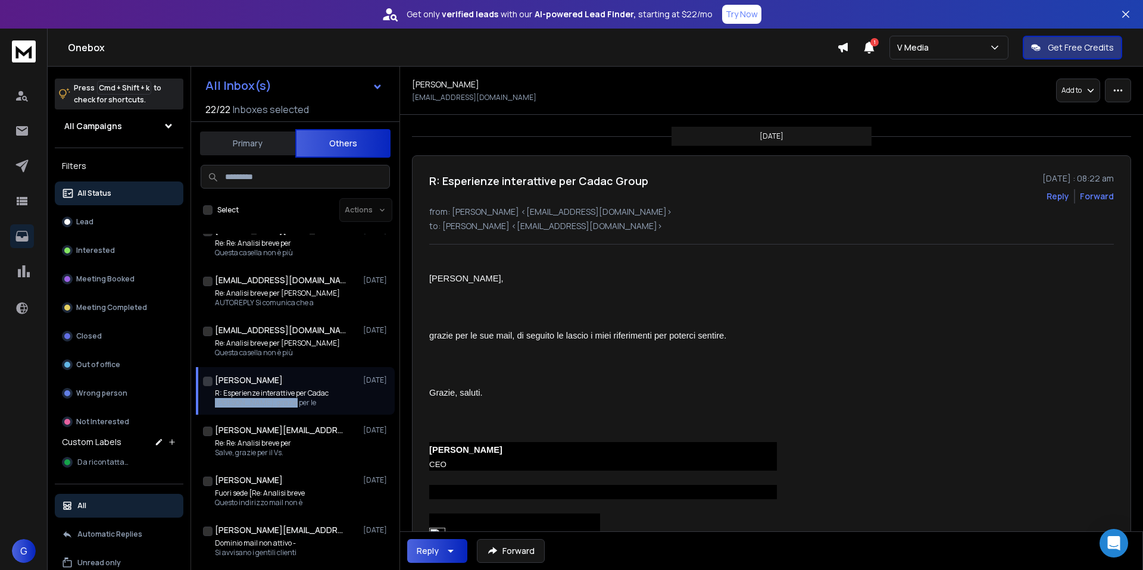
drag, startPoint x: 342, startPoint y: 397, endPoint x: 388, endPoint y: 399, distance: 46.5
click at [379, 399] on div "R: Esperienze interattive per Cadac [PERSON_NAME], grazie per le" at bounding box center [302, 398] width 175 height 19
click at [326, 397] on p "R: Esperienze interattive per Cadac" at bounding box center [272, 394] width 114 height 10
click at [1054, 83] on div "Add to" at bounding box center [953, 91] width 356 height 24
click at [1069, 92] on p "Add to" at bounding box center [1072, 91] width 20 height 10
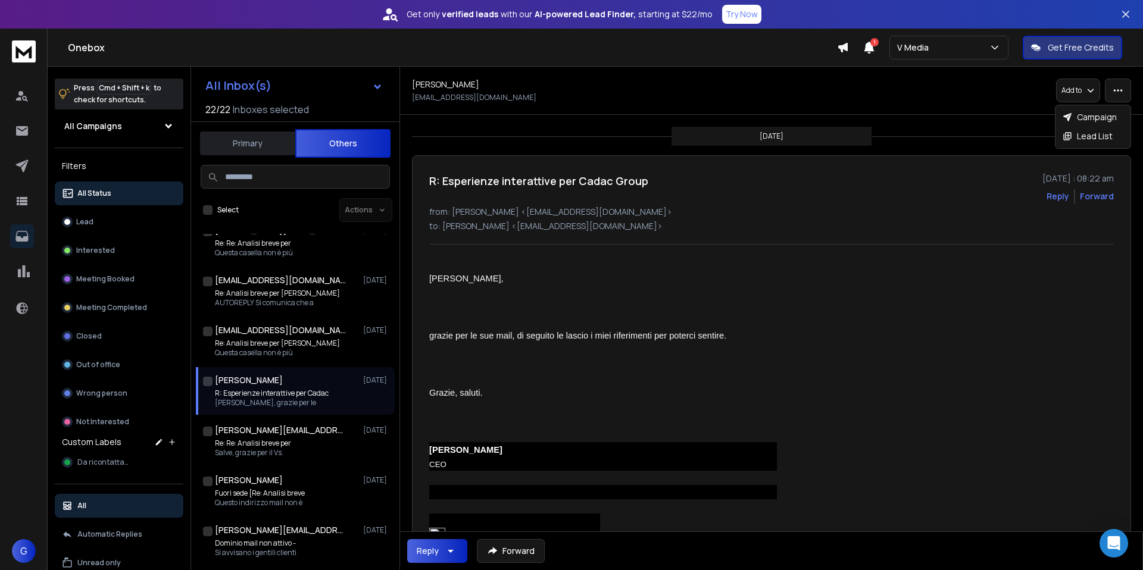
click at [1069, 92] on p "Add to" at bounding box center [1072, 91] width 20 height 10
click at [1128, 92] on button "button" at bounding box center [1118, 91] width 26 height 24
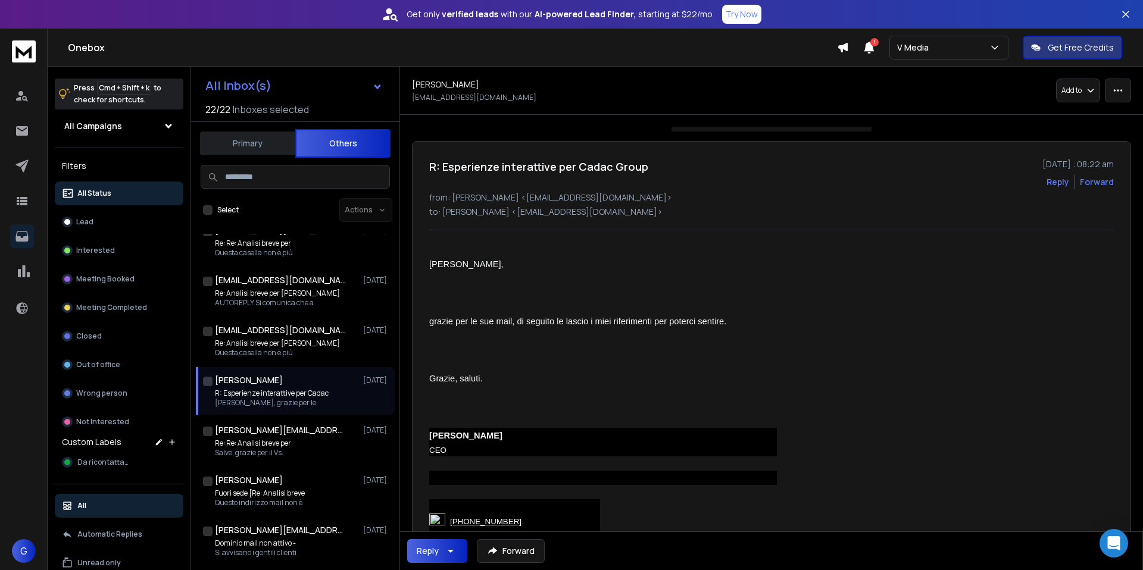
scroll to position [0, 0]
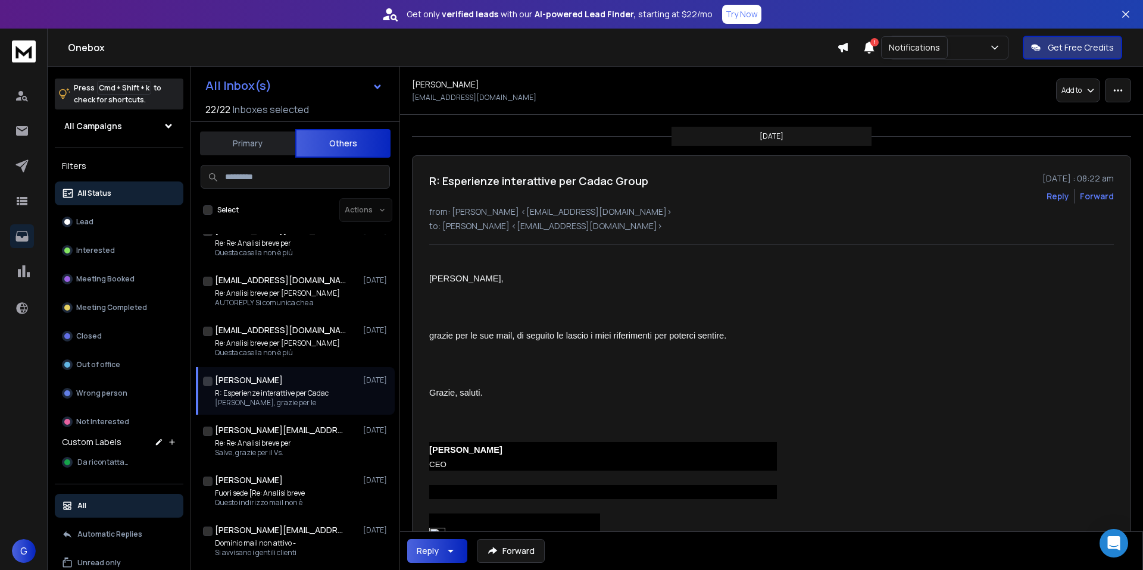
click at [876, 45] on span "1" at bounding box center [875, 42] width 8 height 8
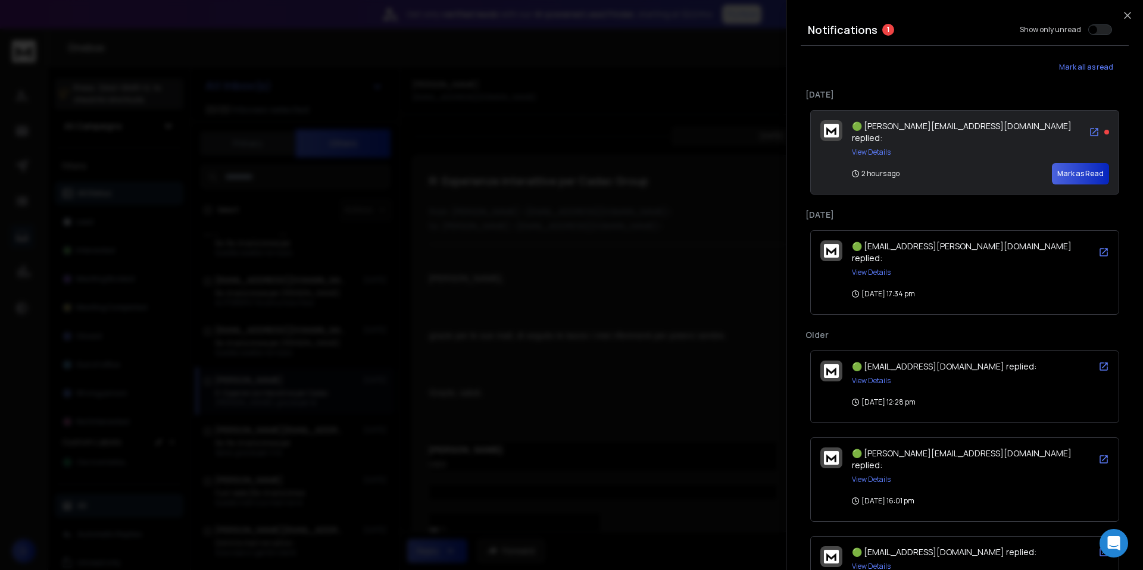
click at [989, 163] on div "2 hours ago [PERSON_NAME] as Read [PERSON_NAME] as Read" at bounding box center [980, 173] width 257 height 21
click at [1075, 163] on button "Mark as Read" at bounding box center [1080, 173] width 57 height 21
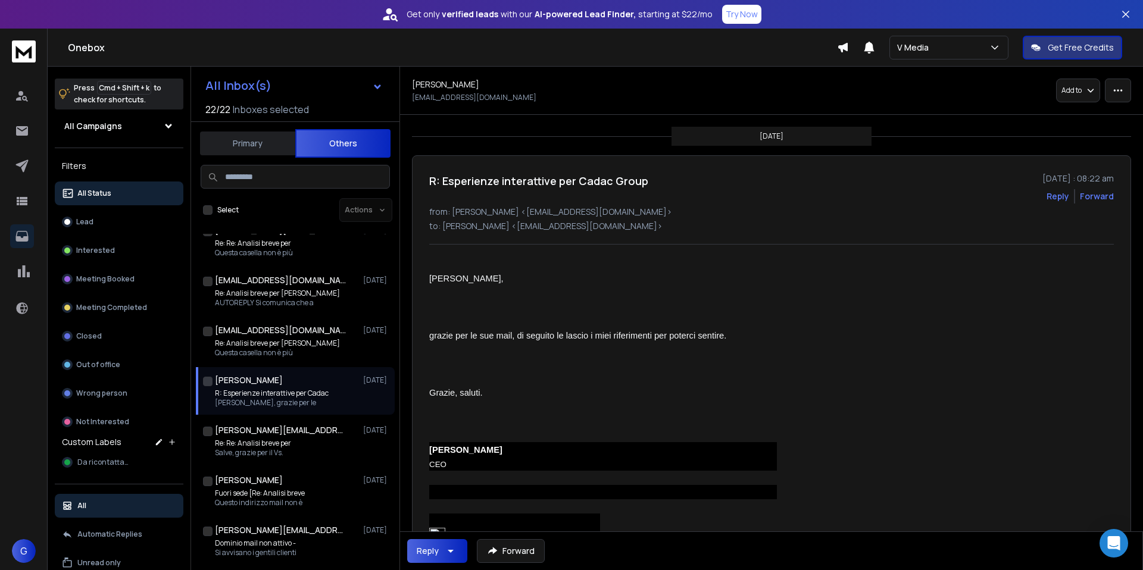
click at [91, 236] on div "All Status Lead Interested Meeting Booked Meeting Completed Closed Out of offic…" at bounding box center [119, 308] width 129 height 252
click at [127, 226] on button "Lead" at bounding box center [119, 222] width 129 height 24
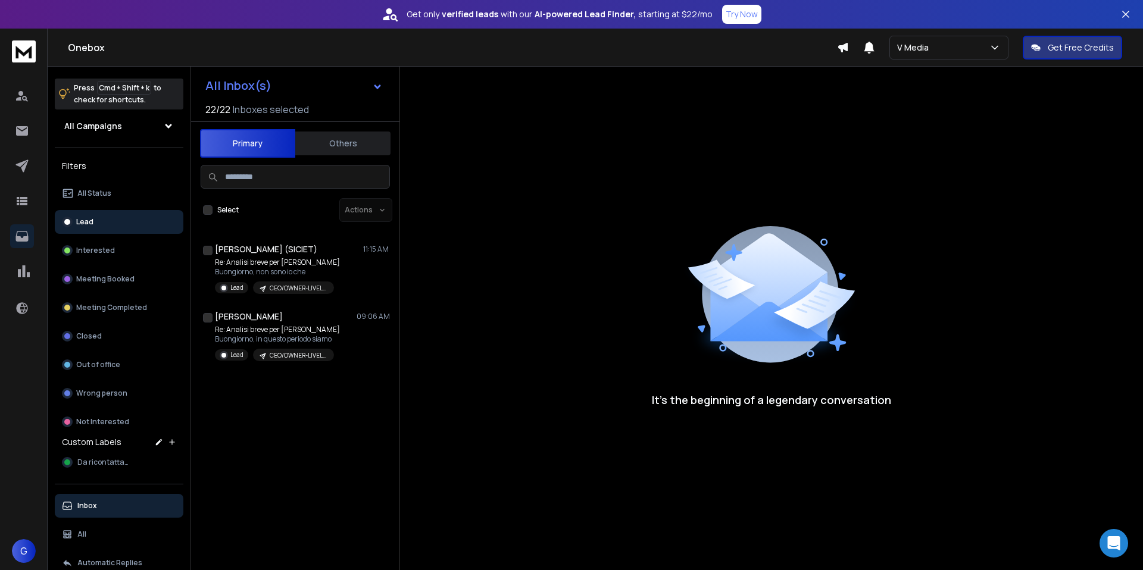
click at [95, 462] on span "Da ricontattare" at bounding box center [104, 463] width 54 height 10
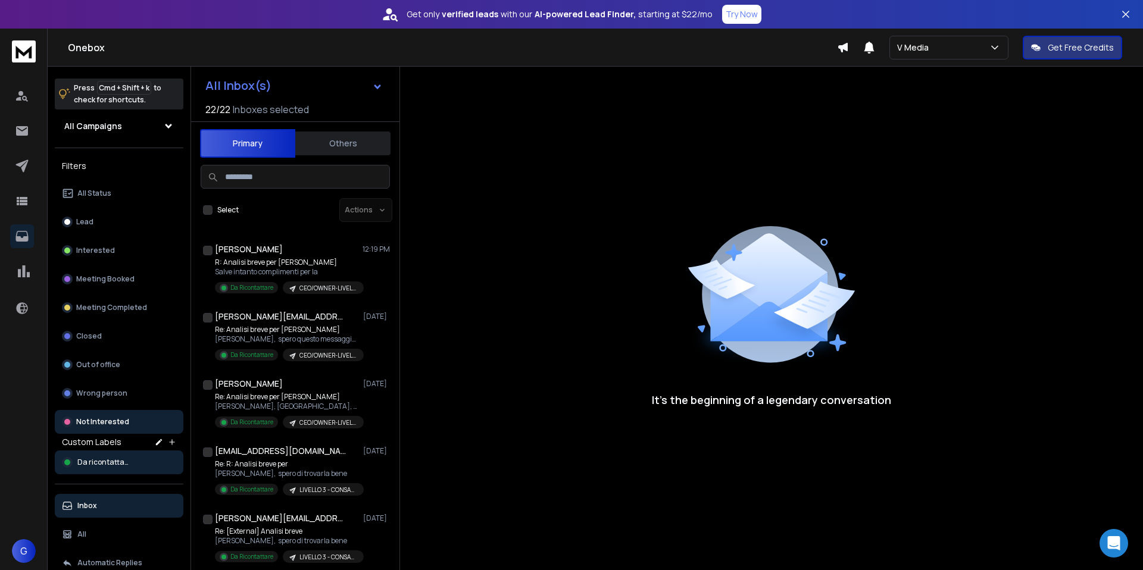
click at [91, 411] on button "Not Interested" at bounding box center [119, 422] width 129 height 24
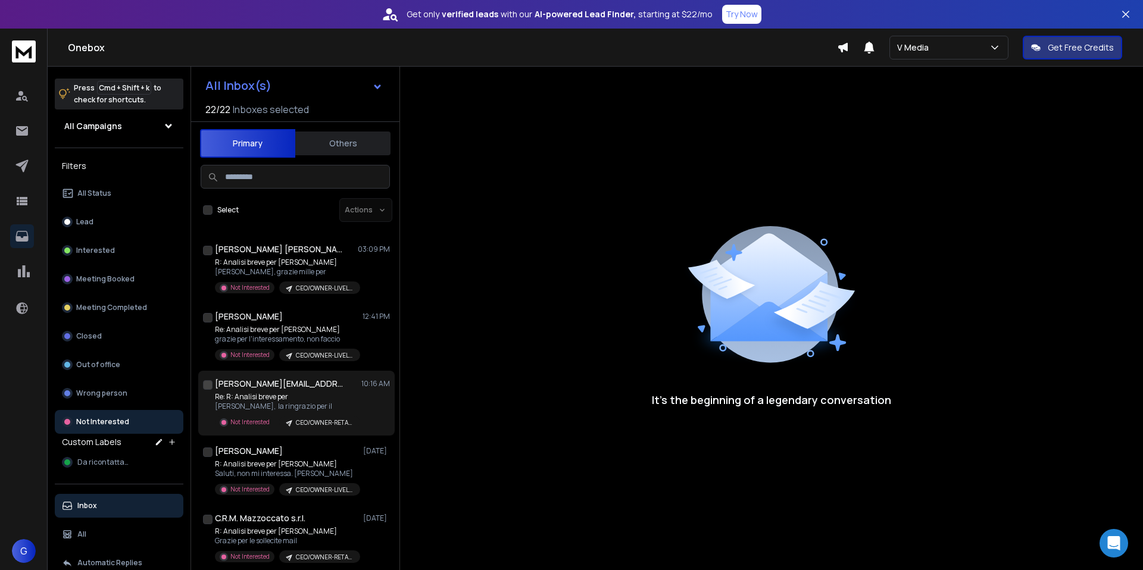
click at [353, 407] on p "[PERSON_NAME], la ringrazio per il" at bounding box center [286, 407] width 143 height 10
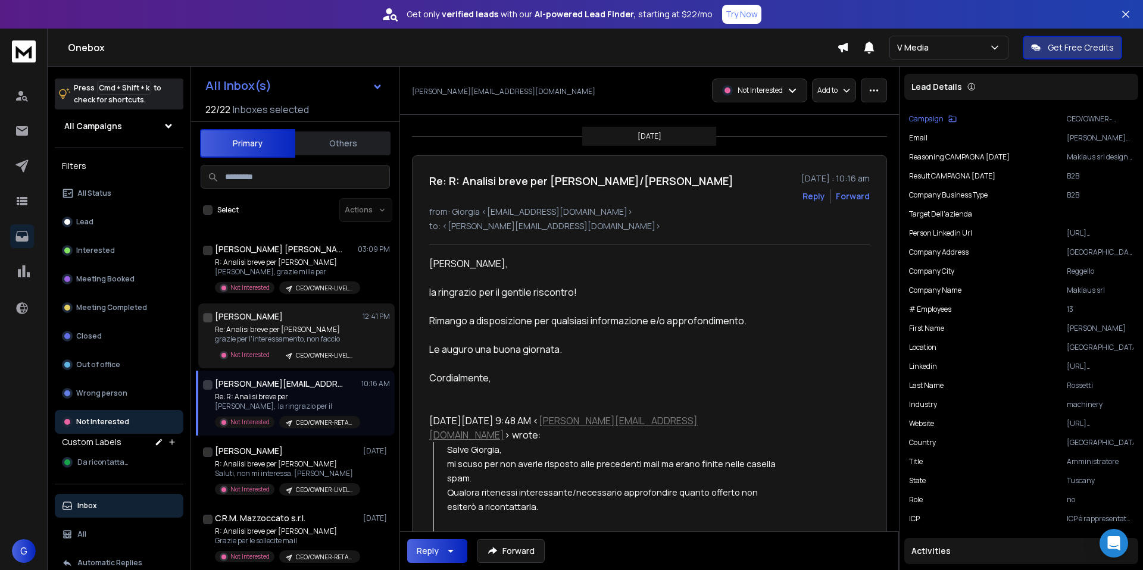
click at [351, 330] on p "Re: Analisi breve per [PERSON_NAME]" at bounding box center [286, 330] width 143 height 10
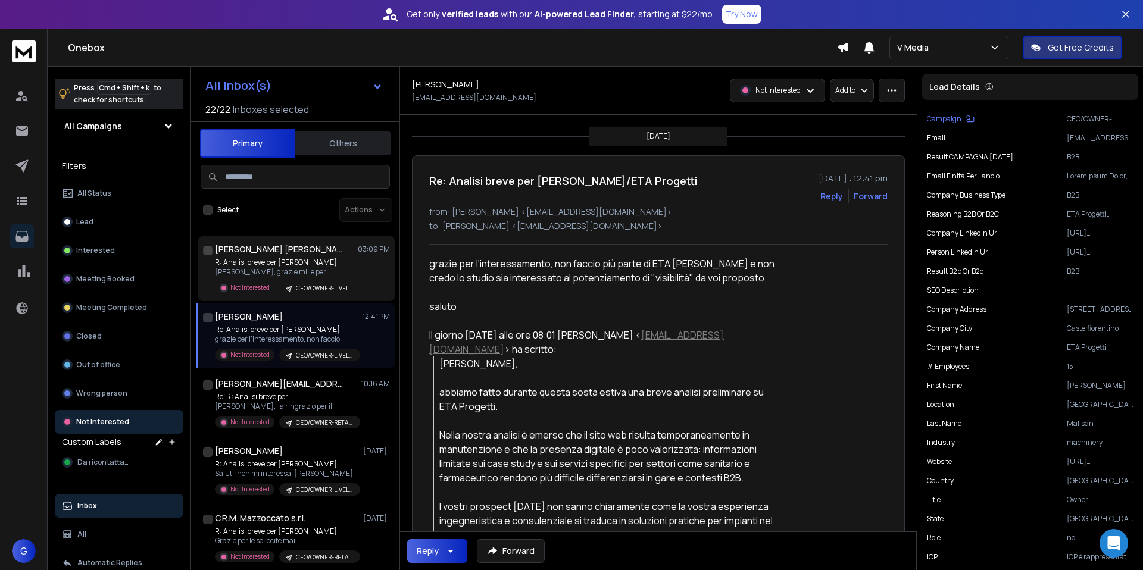
click at [344, 269] on p "[PERSON_NAME], grazie mille per" at bounding box center [286, 272] width 143 height 10
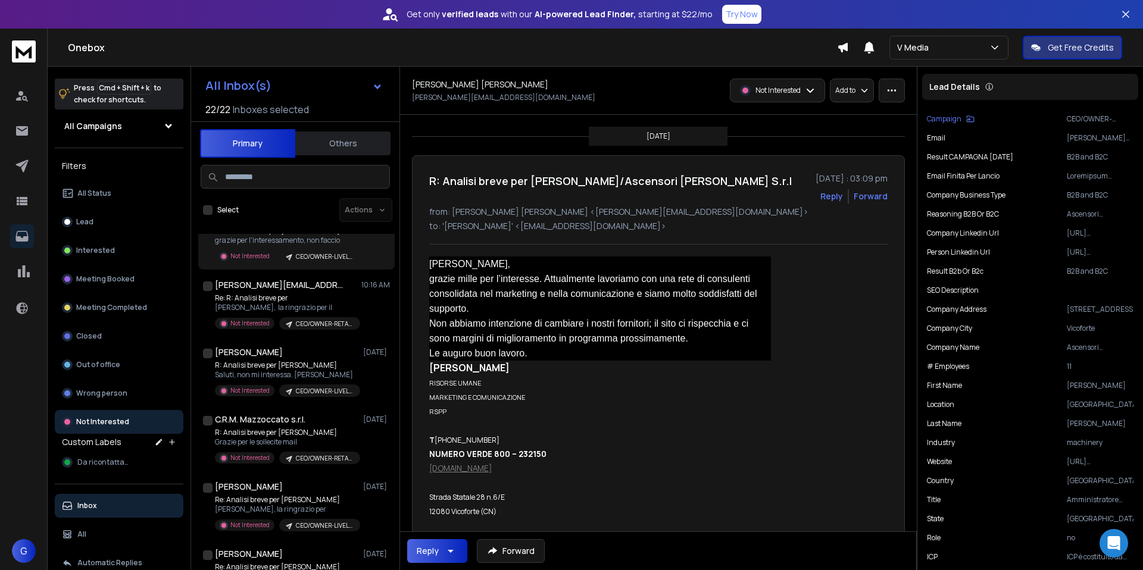
scroll to position [108, 0]
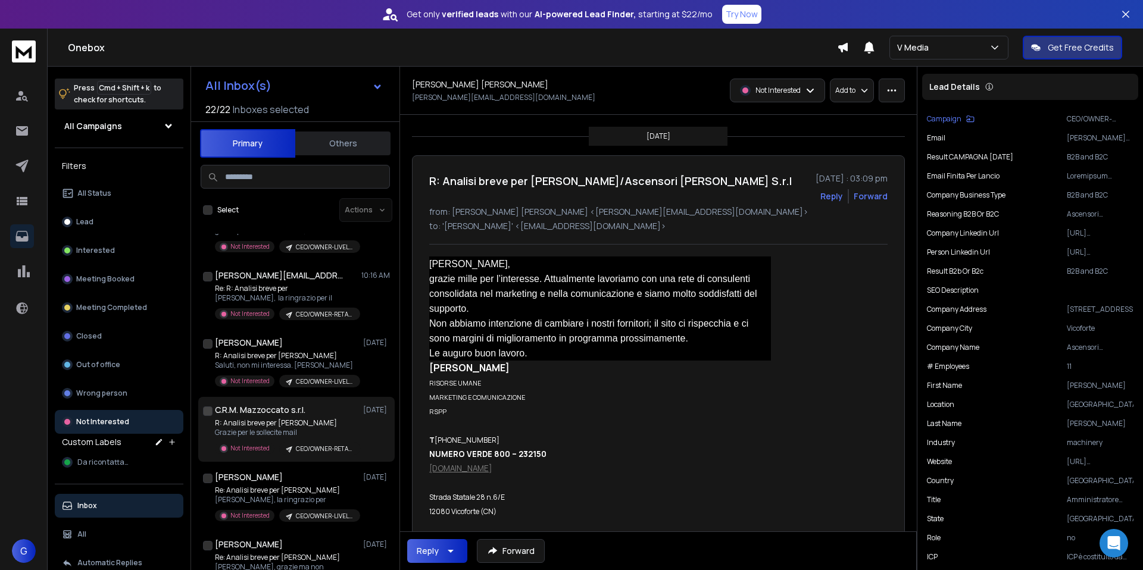
click at [339, 427] on p "R: Analisi breve per [PERSON_NAME]" at bounding box center [286, 424] width 143 height 10
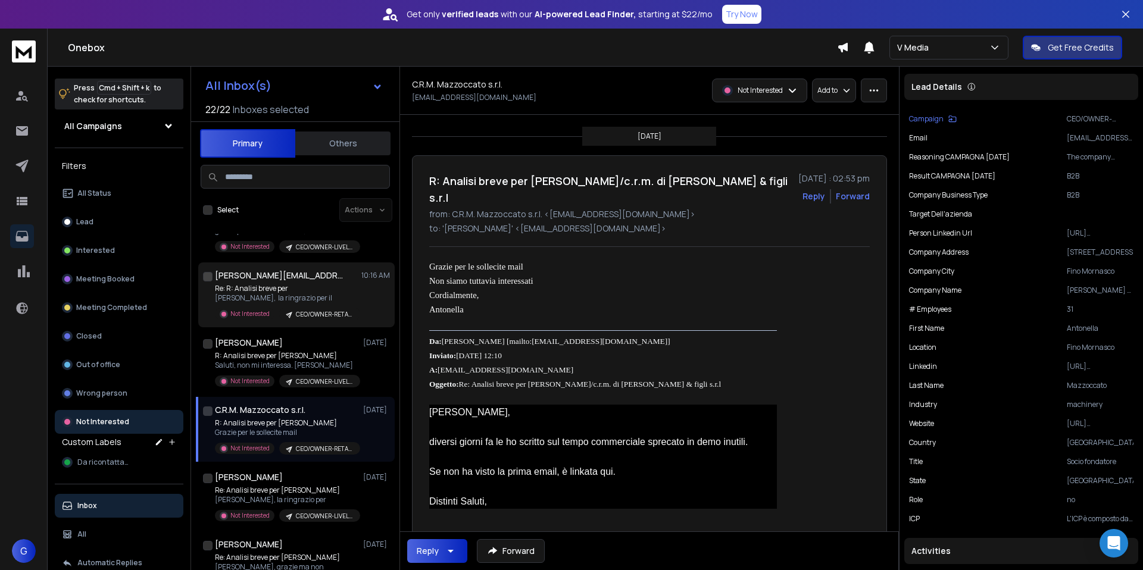
scroll to position [0, 0]
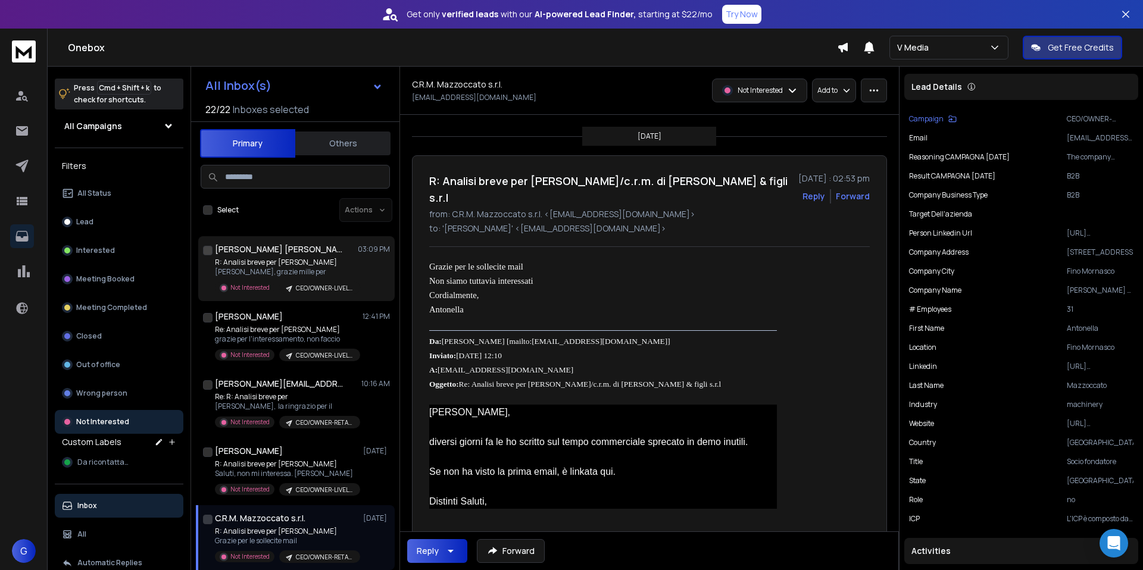
click at [346, 261] on p "R: Analisi breve per [PERSON_NAME]" at bounding box center [286, 263] width 143 height 10
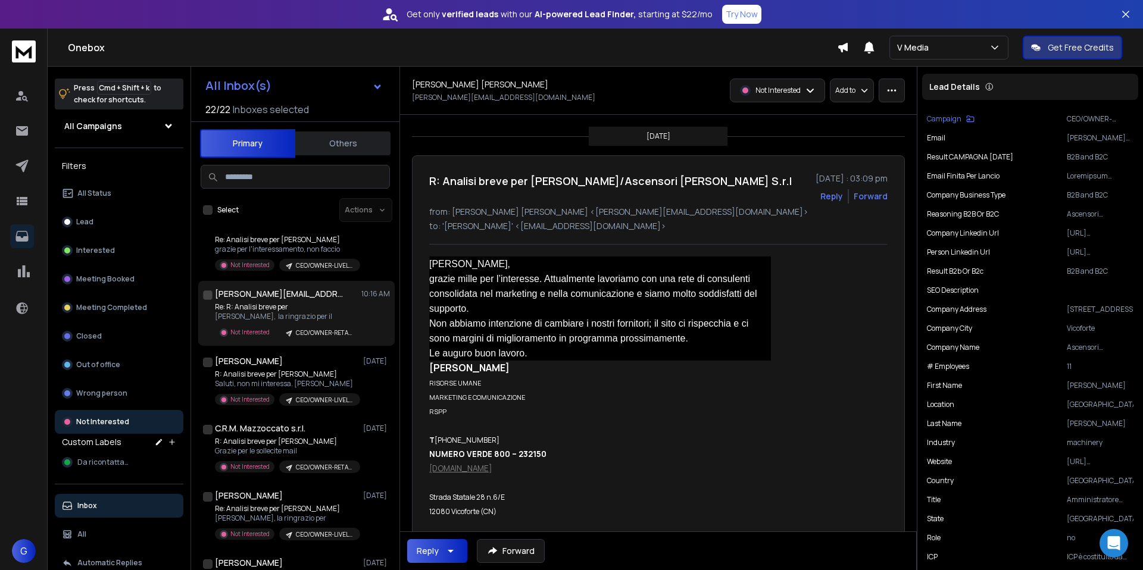
scroll to position [97, 0]
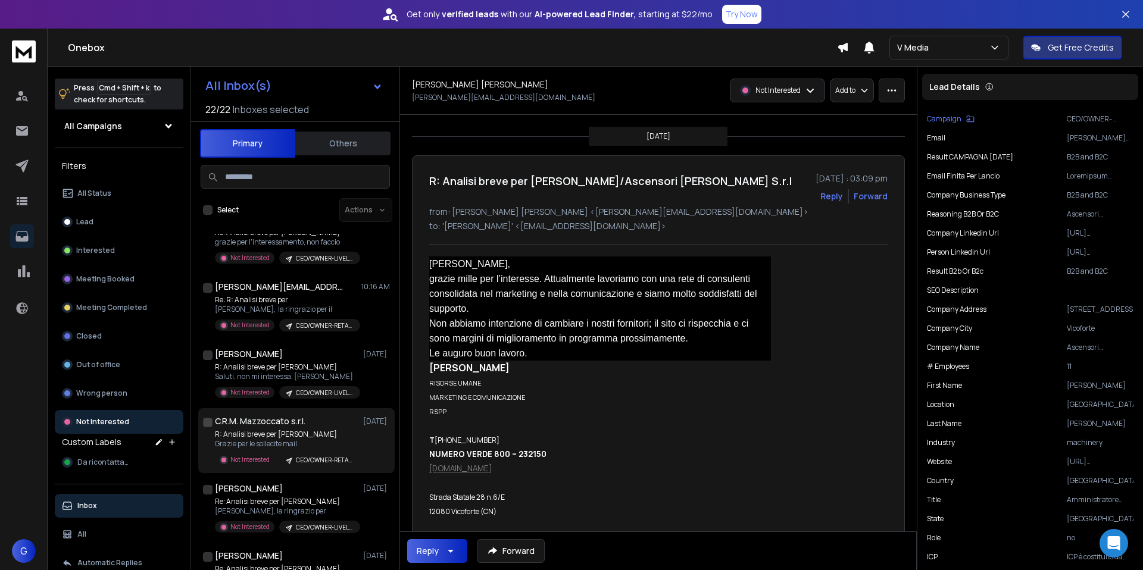
click at [344, 411] on div "C.R.M. [PERSON_NAME] s.r.l. [DATE] R: Analisi breve per [PERSON_NAME] Grazie pe…" at bounding box center [296, 440] width 196 height 65
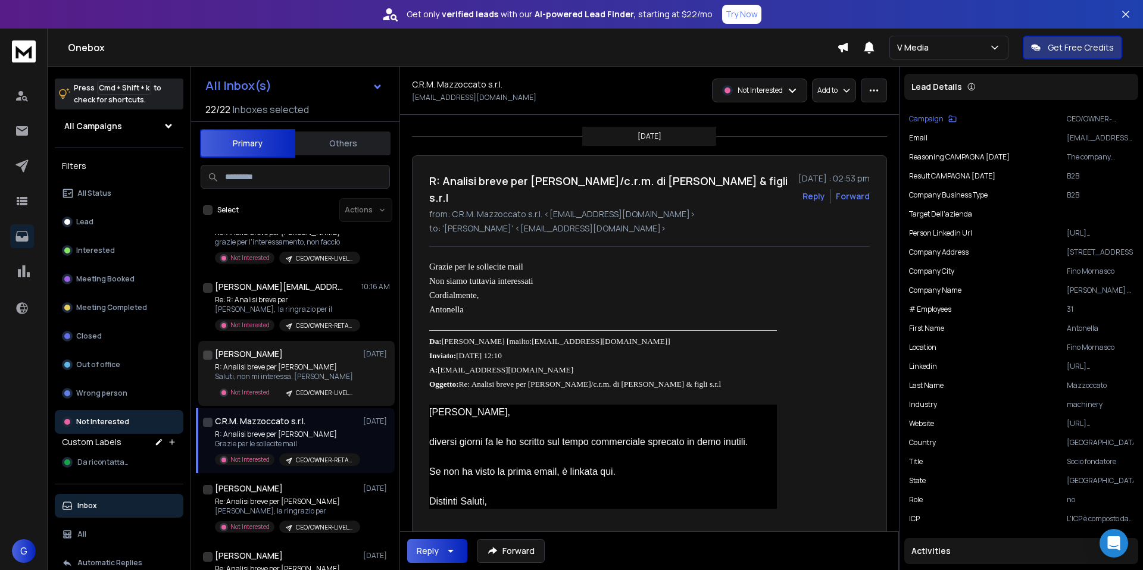
scroll to position [223, 0]
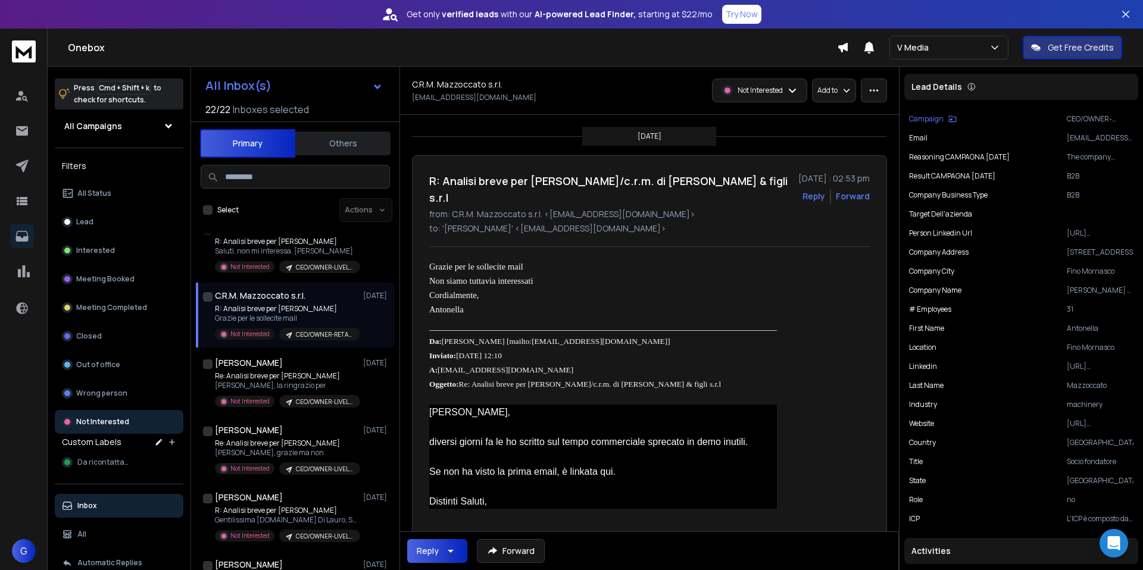
click at [309, 416] on div "[PERSON_NAME] [PERSON_NAME] 03:09 PM R: Analisi breve per [PERSON_NAME], grazie…" at bounding box center [295, 445] width 208 height 422
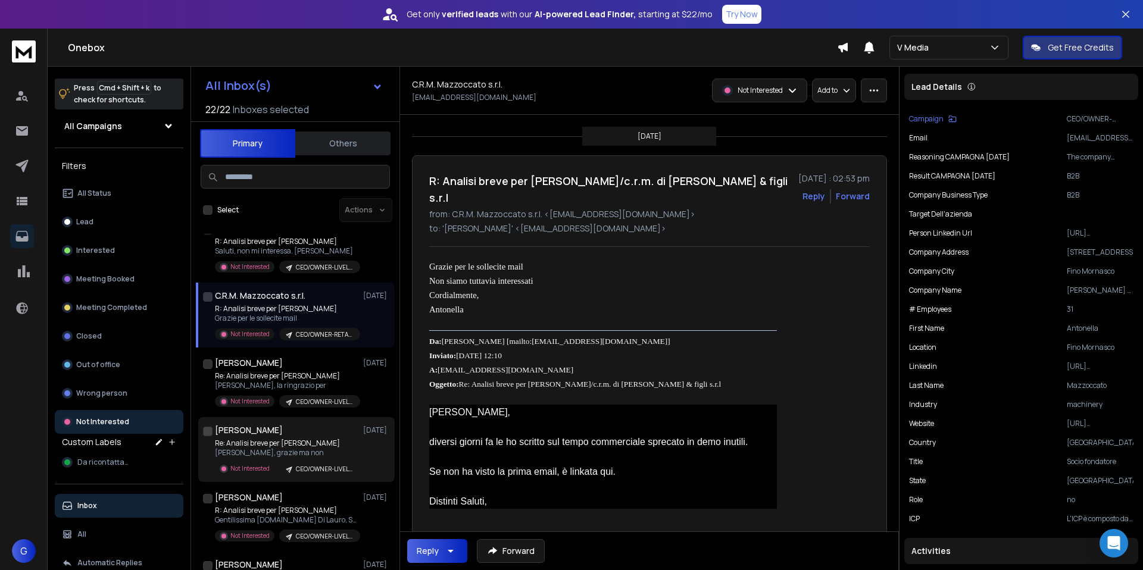
click at [310, 417] on div "[PERSON_NAME] [DATE] Re: Analisi breve per [PERSON_NAME], grazie ma non Not Int…" at bounding box center [296, 449] width 196 height 65
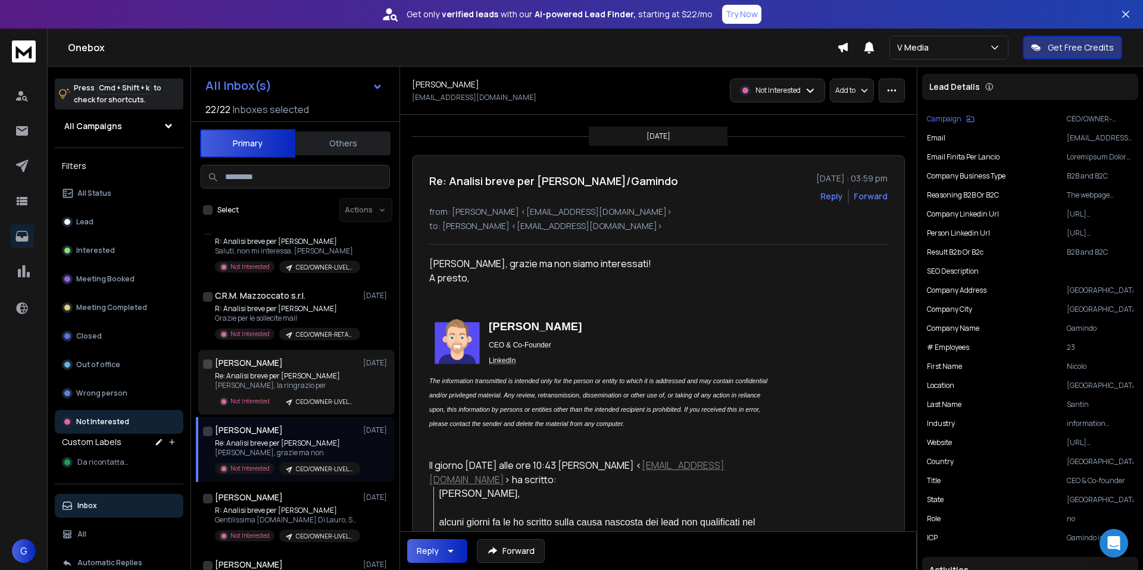
click at [348, 372] on p "Re: Analisi breve per [PERSON_NAME]" at bounding box center [286, 377] width 143 height 10
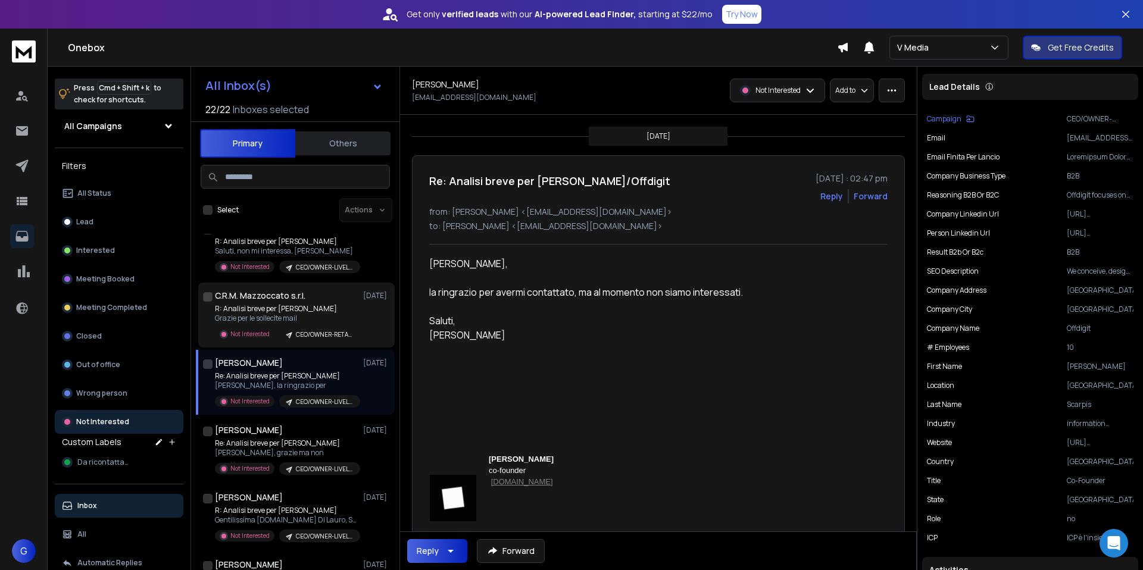
click at [363, 319] on div "R: Analisi breve per [PERSON_NAME] Grazie per le sollecite mail Not Interested …" at bounding box center [302, 322] width 175 height 36
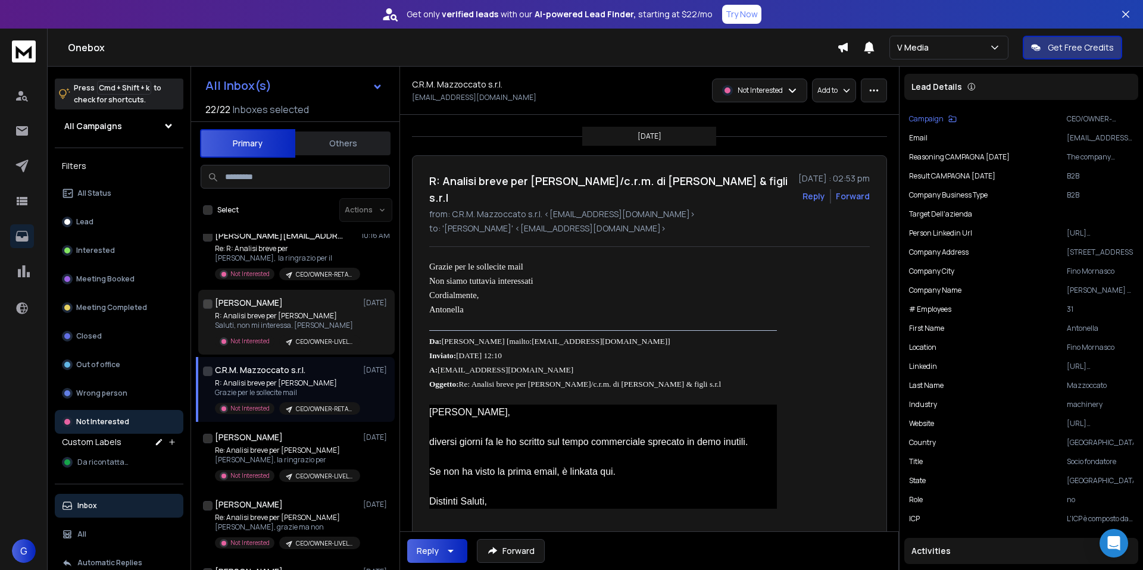
click at [363, 317] on div "R: Analisi breve per [PERSON_NAME], non mi interessa. [PERSON_NAME] Not Interes…" at bounding box center [302, 329] width 175 height 36
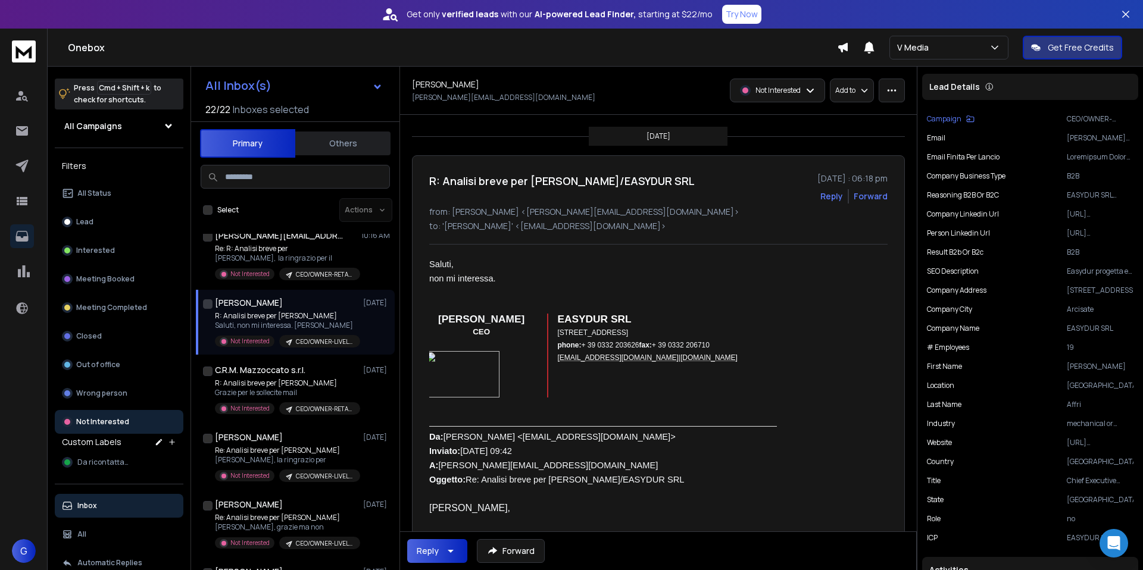
scroll to position [91, 0]
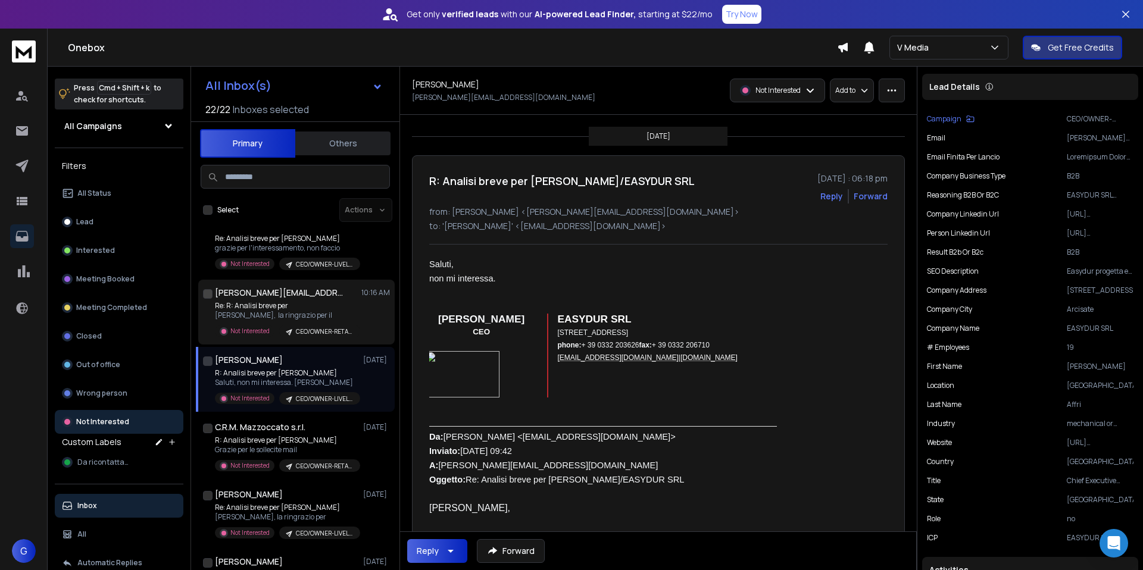
click at [360, 310] on div "Re: R: Analisi breve per [PERSON_NAME], la ringrazio per il Not Interested CEO/…" at bounding box center [287, 319] width 145 height 36
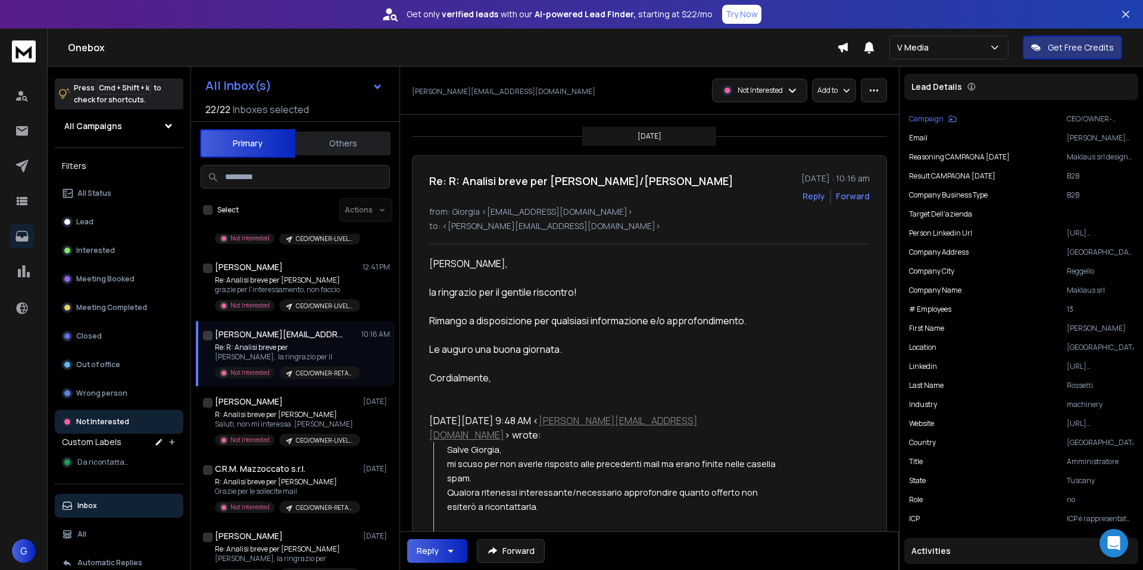
scroll to position [0, 0]
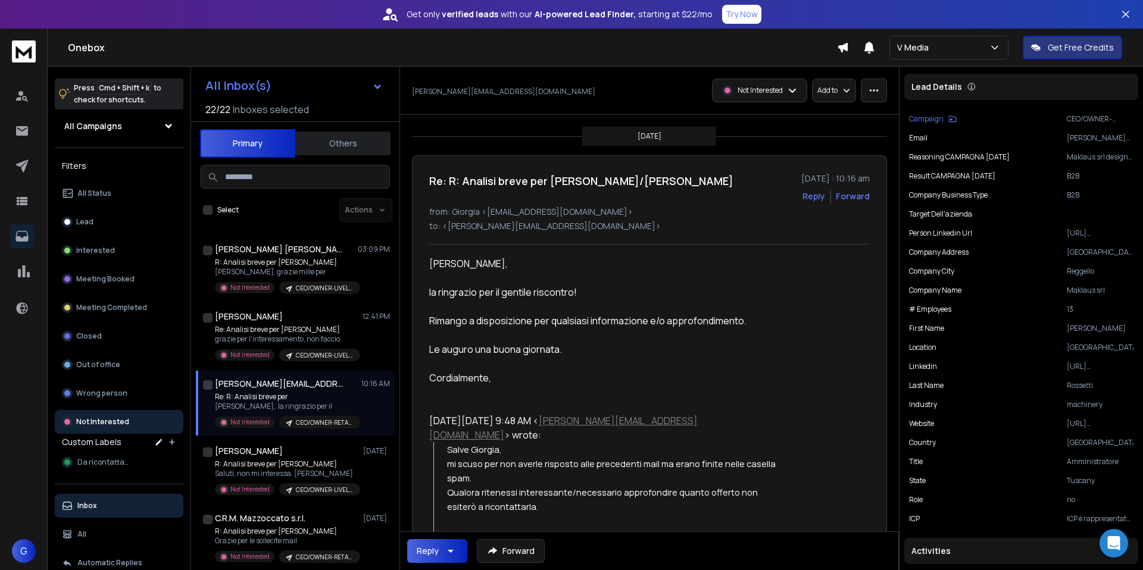
click at [88, 459] on span "Da ricontattare" at bounding box center [104, 463] width 54 height 10
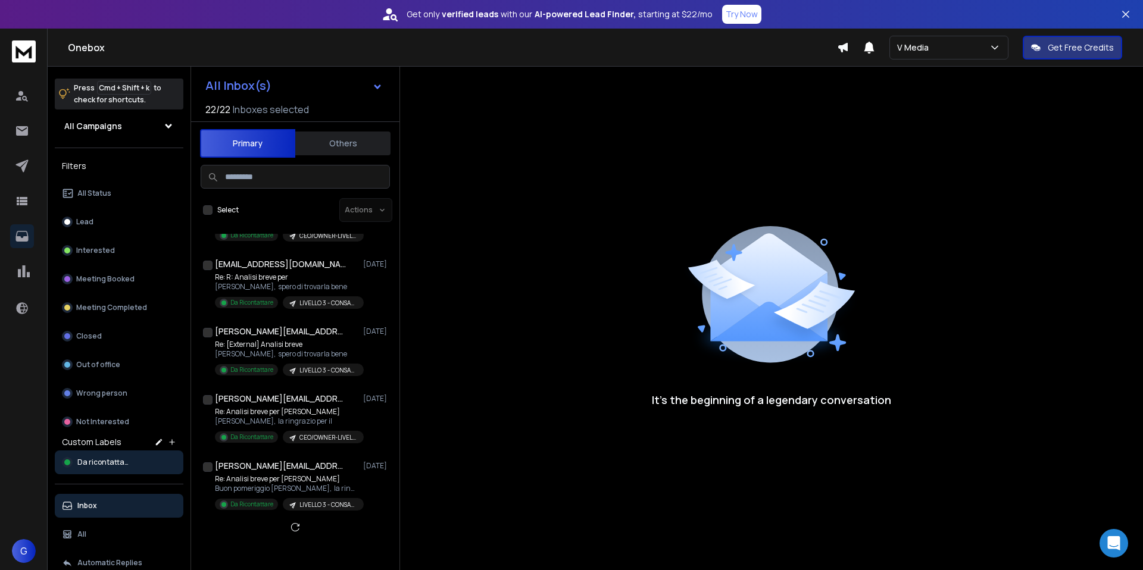
scroll to position [175, 0]
